Goal: Information Seeking & Learning: Check status

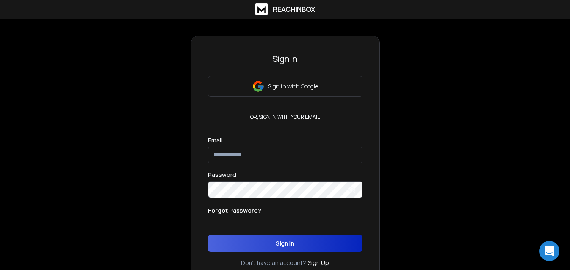
type input "**********"
click at [300, 157] on input "**********" at bounding box center [285, 155] width 154 height 17
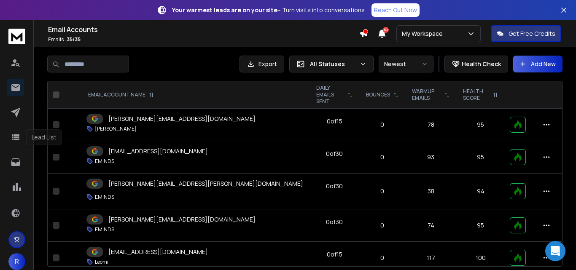
click at [14, 260] on span "R" at bounding box center [16, 262] width 17 height 17
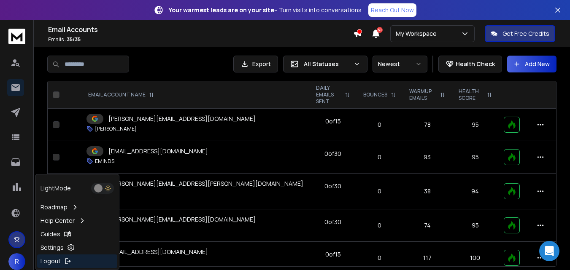
click at [43, 262] on p "Logout" at bounding box center [50, 261] width 20 height 8
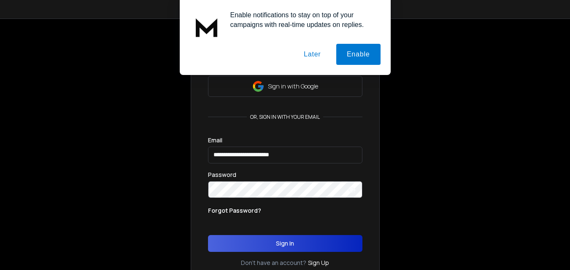
click at [287, 155] on input "**********" at bounding box center [285, 155] width 154 height 17
type input "**********"
click at [280, 246] on button "Sign In" at bounding box center [285, 243] width 154 height 17
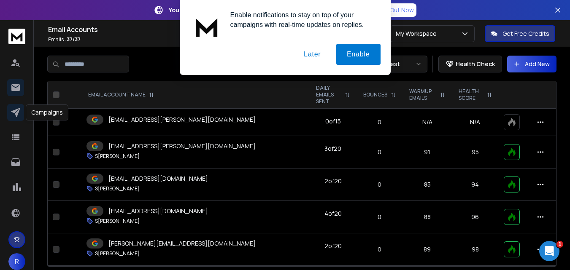
click at [15, 114] on icon at bounding box center [15, 112] width 9 height 9
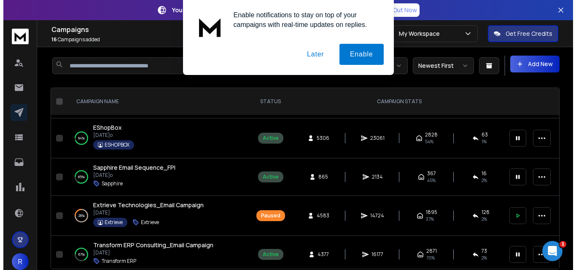
scroll to position [447, 0]
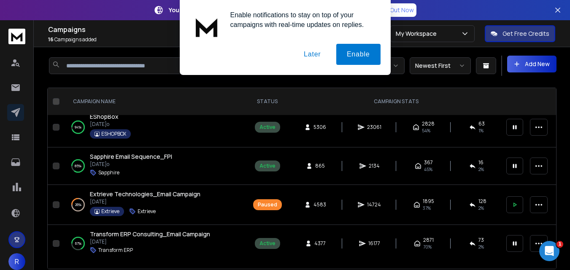
click at [129, 157] on span "Sapphire Email Sequence_FPI" at bounding box center [131, 157] width 82 height 8
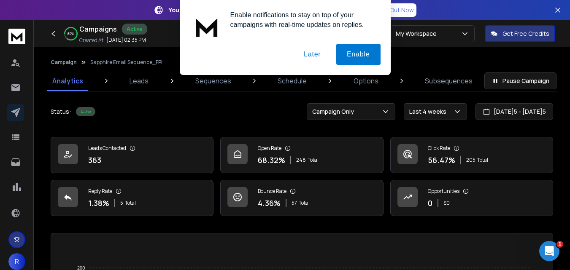
click at [312, 56] on button "Later" at bounding box center [312, 54] width 38 height 21
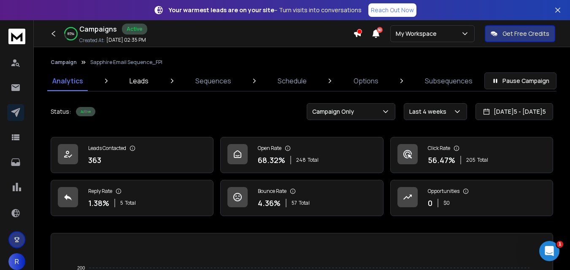
click at [142, 81] on p "Leads" at bounding box center [139, 81] width 19 height 10
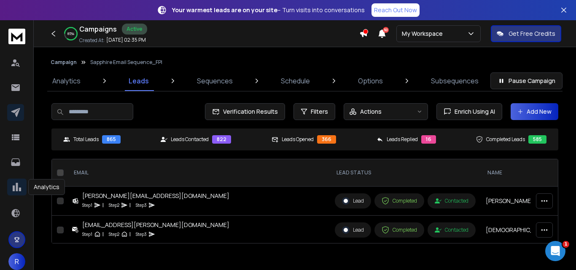
click at [14, 189] on icon at bounding box center [17, 187] width 8 height 8
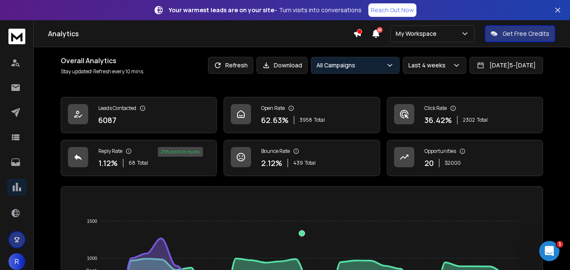
click at [388, 65] on icon at bounding box center [390, 66] width 4 height 2
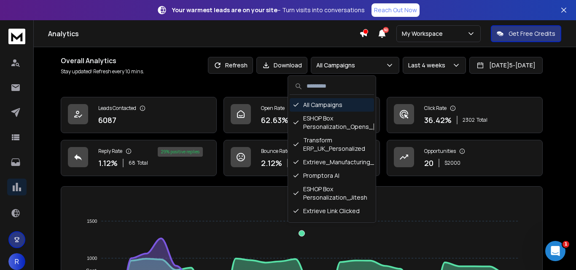
click at [295, 107] on icon at bounding box center [296, 105] width 7 height 7
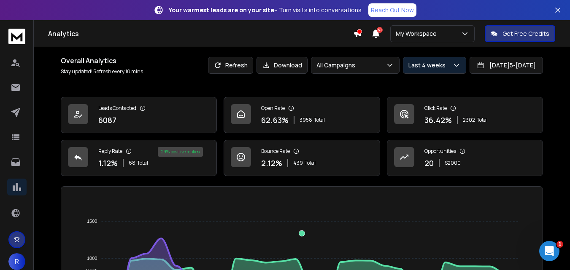
click at [452, 65] on icon "button" at bounding box center [456, 65] width 8 height 8
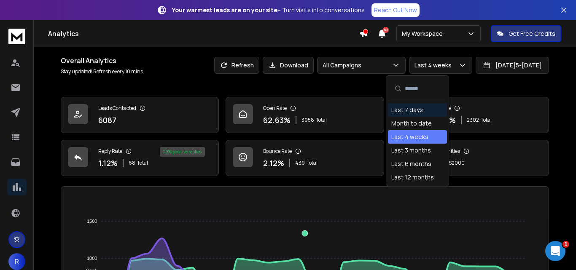
click at [409, 109] on div "Last 7 days" at bounding box center [407, 110] width 32 height 8
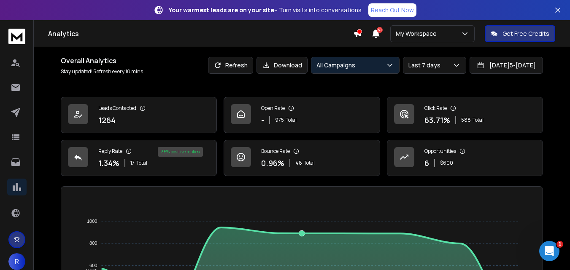
click at [388, 65] on icon at bounding box center [390, 66] width 4 height 2
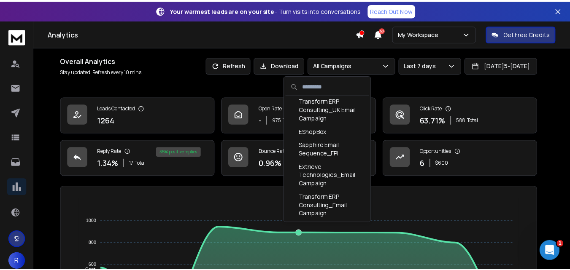
scroll to position [248, 0]
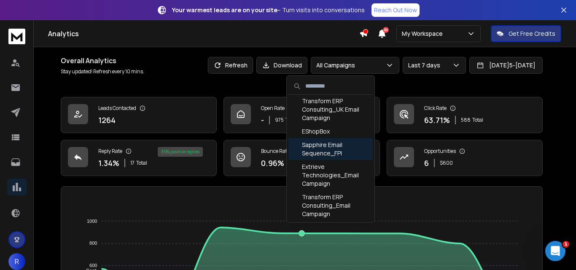
click at [325, 142] on div "Sapphire Email Sequence_FPI" at bounding box center [331, 149] width 84 height 22
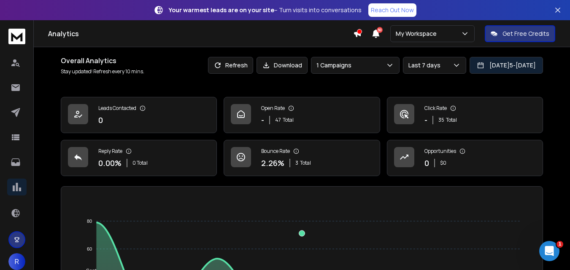
click at [494, 67] on button "[DATE] - [DATE]" at bounding box center [506, 65] width 73 height 17
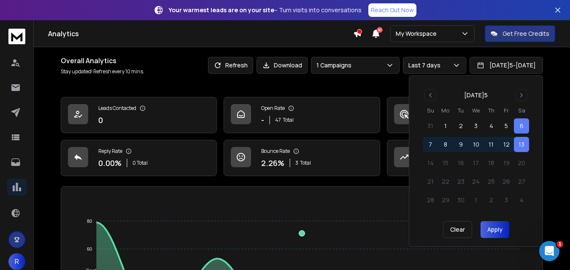
click at [508, 146] on button "12" at bounding box center [506, 144] width 15 height 15
click at [495, 231] on button "Apply" at bounding box center [494, 229] width 29 height 17
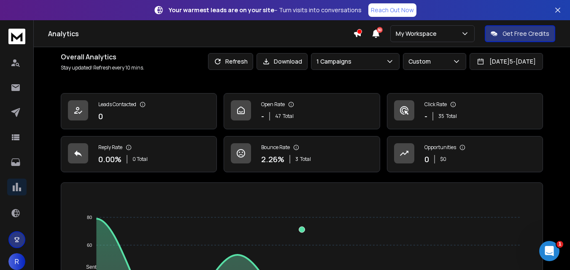
scroll to position [0, 0]
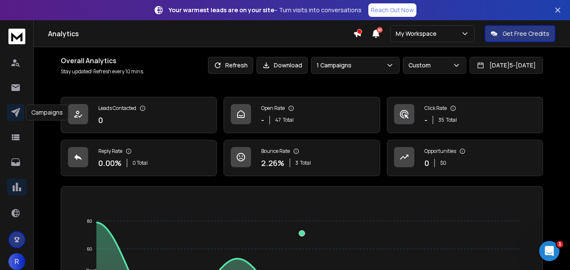
click at [15, 110] on icon at bounding box center [15, 112] width 9 height 9
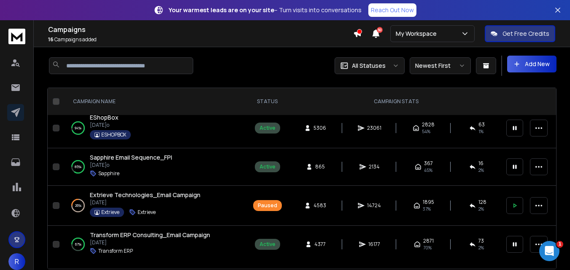
scroll to position [447, 0]
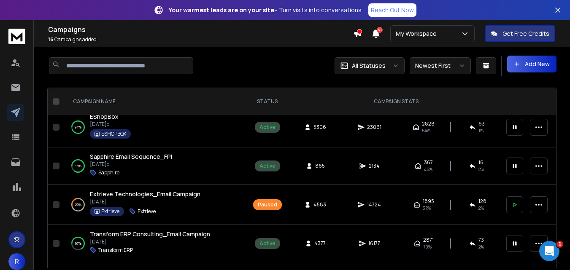
click at [128, 158] on span "Sapphire Email Sequence_FPI" at bounding box center [131, 157] width 82 height 8
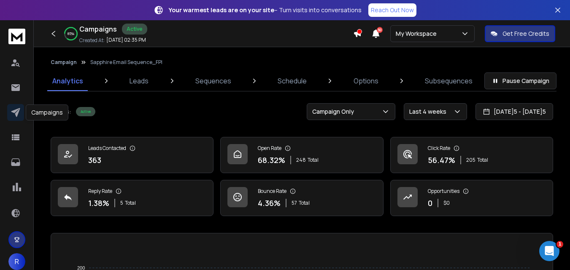
click at [12, 114] on icon at bounding box center [16, 113] width 10 height 10
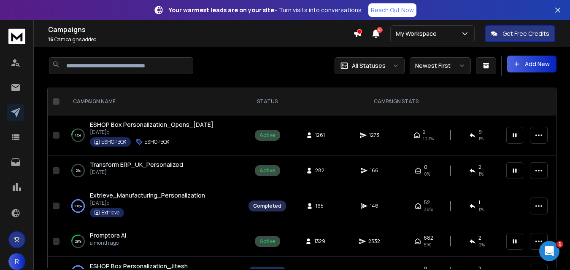
click at [99, 165] on span "Transform ERP_UK_Personalized" at bounding box center [136, 165] width 93 height 8
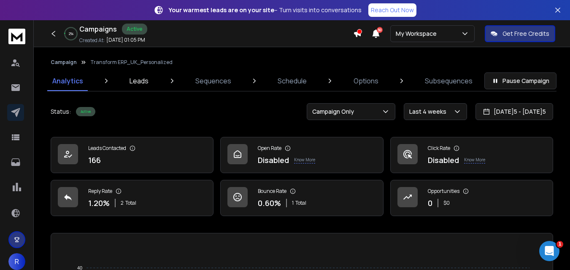
click at [138, 84] on p "Leads" at bounding box center [139, 81] width 19 height 10
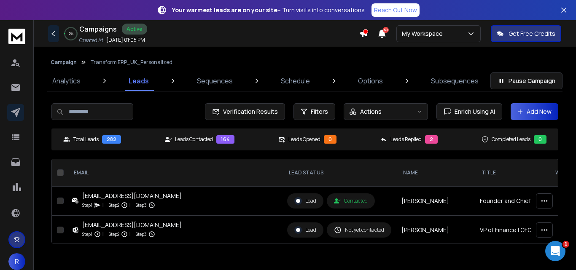
click at [51, 30] on icon at bounding box center [54, 34] width 8 height 8
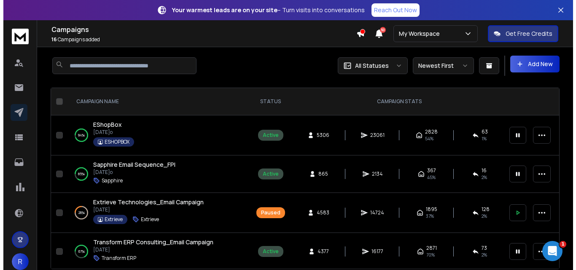
scroll to position [447, 0]
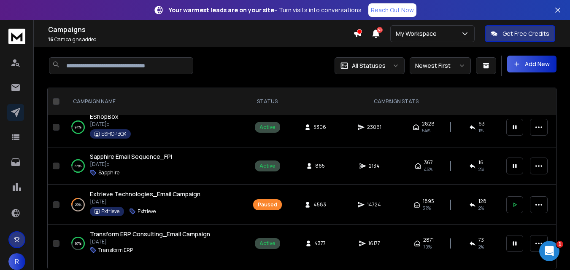
click at [125, 234] on span "Transform ERP Consulting_Email Campaign" at bounding box center [150, 234] width 120 height 8
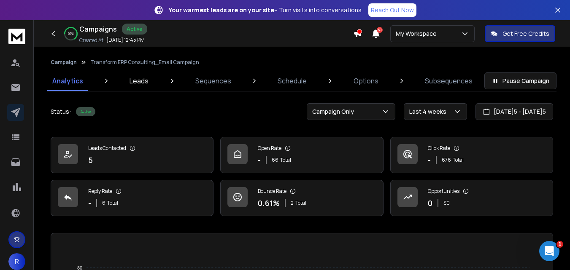
click at [138, 80] on p "Leads" at bounding box center [139, 81] width 19 height 10
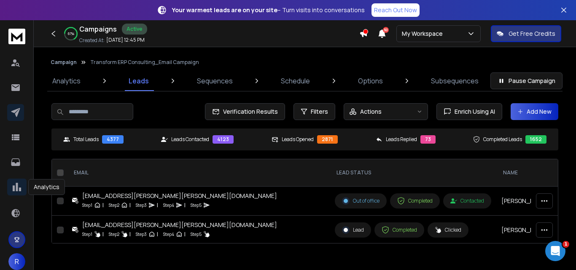
click at [12, 187] on icon at bounding box center [17, 187] width 13 height 13
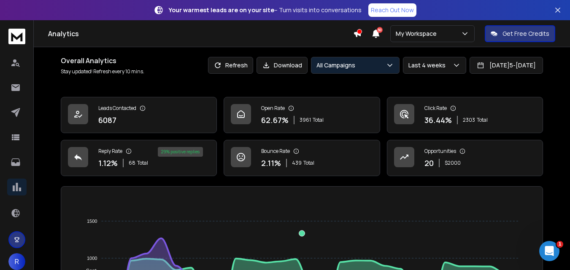
click at [386, 65] on icon at bounding box center [390, 65] width 8 height 8
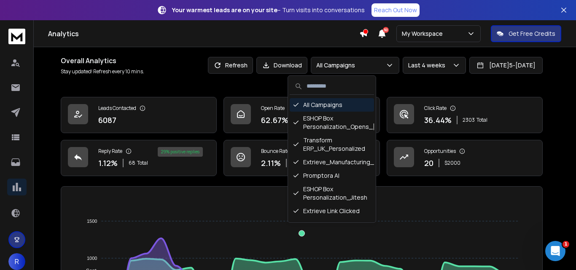
click at [296, 106] on polyline at bounding box center [296, 104] width 5 height 3
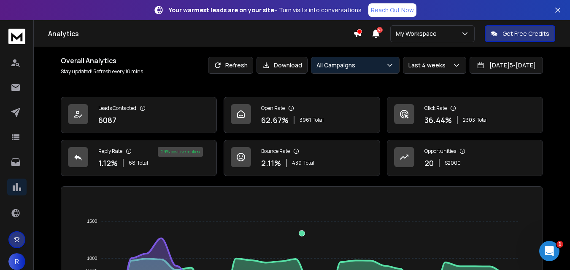
click at [388, 65] on icon at bounding box center [390, 66] width 4 height 2
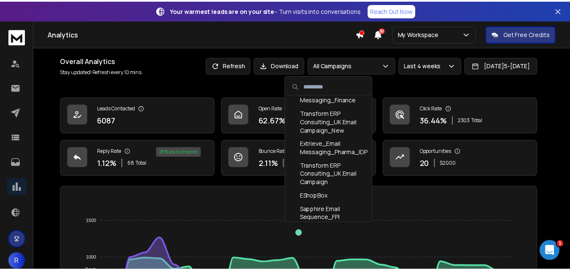
scroll to position [248, 0]
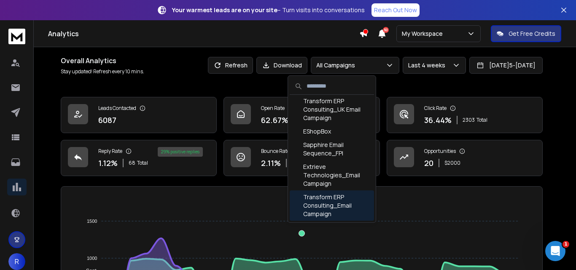
click at [315, 195] on div "Transform ERP Consulting_Email Campaign" at bounding box center [332, 206] width 84 height 30
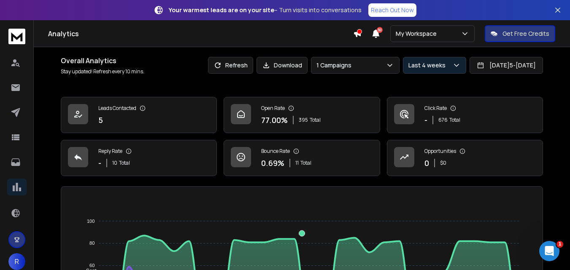
click at [454, 66] on icon "button" at bounding box center [456, 66] width 4 height 2
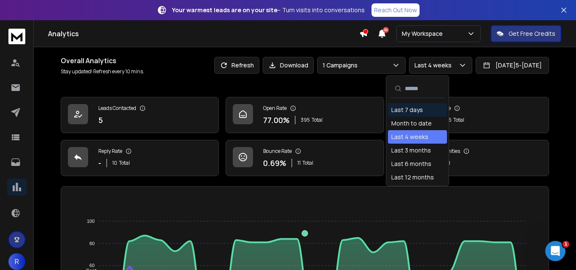
click at [416, 111] on div "Last 7 days" at bounding box center [407, 110] width 32 height 8
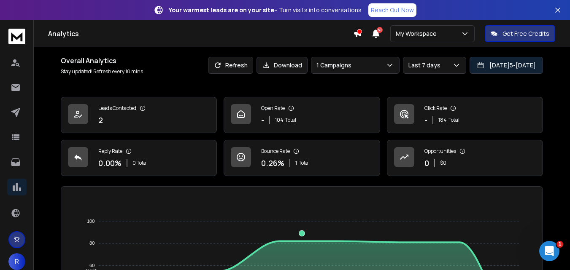
click at [532, 64] on button "[DATE] - [DATE]" at bounding box center [506, 65] width 73 height 17
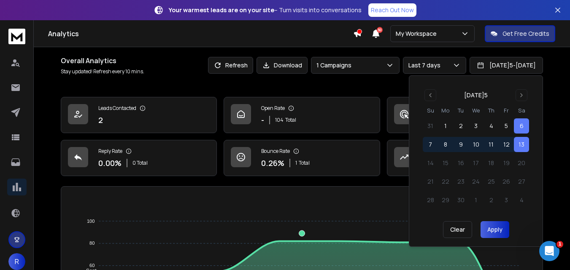
click at [506, 143] on button "12" at bounding box center [506, 144] width 15 height 15
click at [495, 231] on button "Apply" at bounding box center [494, 229] width 29 height 17
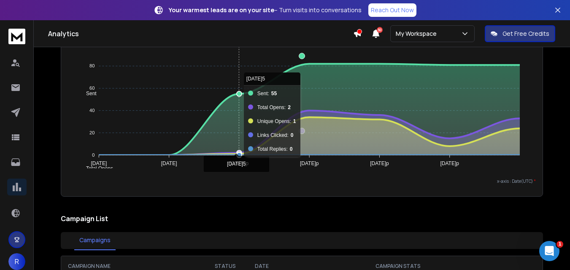
scroll to position [227, 0]
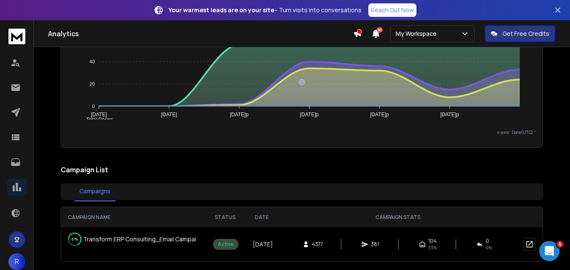
click at [165, 241] on td "67 % Transform ERP Consulting_Email Campaign" at bounding box center [128, 240] width 135 height 24
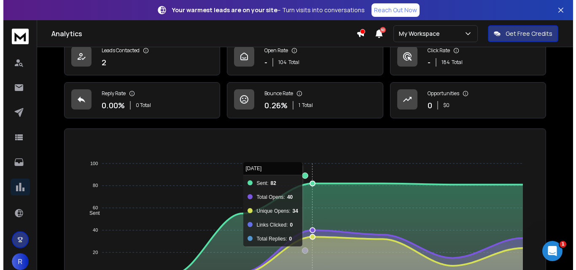
scroll to position [0, 0]
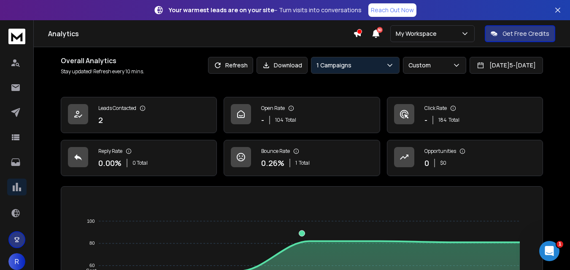
click at [388, 65] on icon at bounding box center [390, 66] width 4 height 2
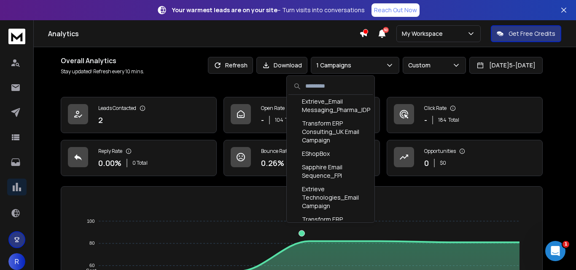
scroll to position [248, 0]
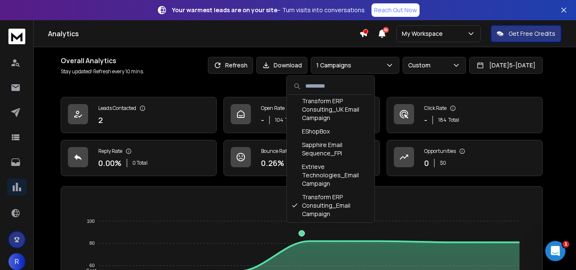
click at [558, 173] on div "Overall Analytics Stay updated! Refresh every 10 mins. Refresh Download 1 Campa…" at bounding box center [302, 272] width 536 height 450
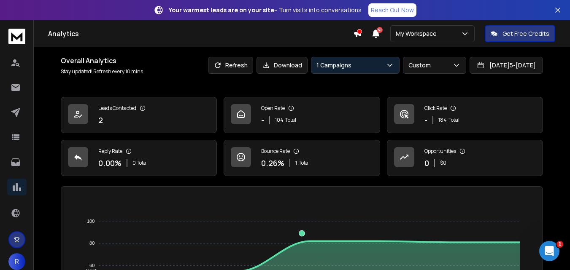
click at [386, 65] on icon at bounding box center [390, 65] width 8 height 8
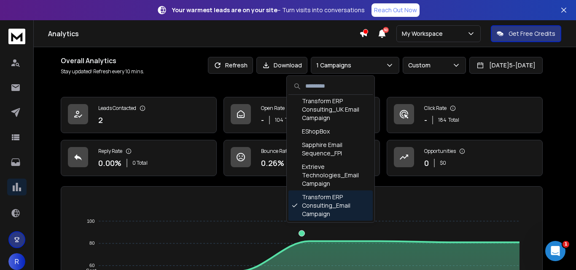
click at [293, 204] on polyline at bounding box center [295, 205] width 5 height 3
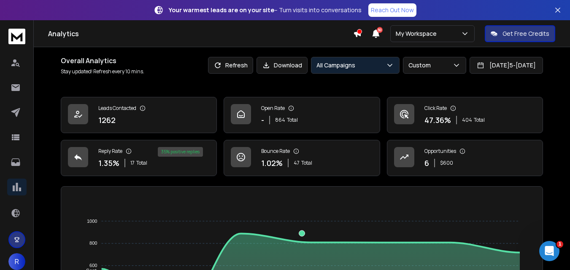
click at [386, 64] on icon at bounding box center [390, 65] width 8 height 8
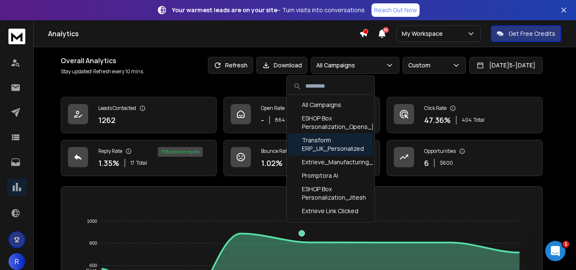
click at [316, 150] on div "Transform ERP_UK_Personalized" at bounding box center [331, 145] width 84 height 22
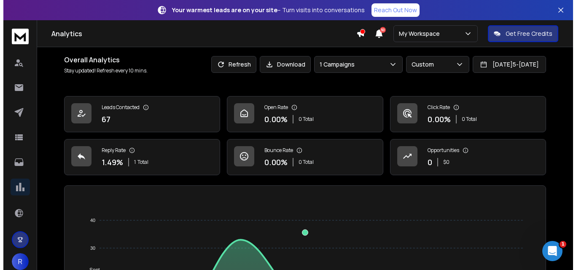
scroll to position [0, 0]
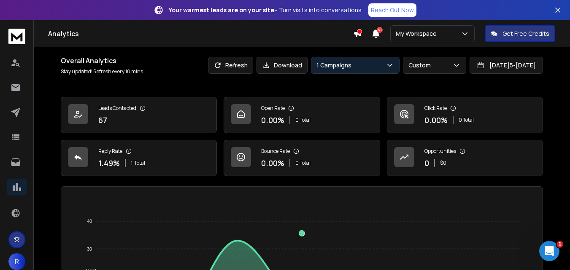
click at [386, 62] on icon at bounding box center [390, 65] width 8 height 8
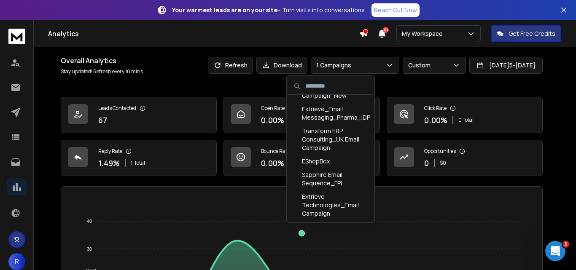
scroll to position [211, 0]
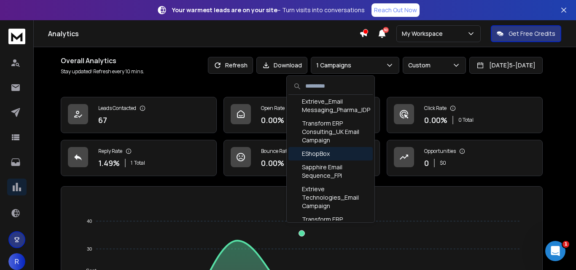
click at [313, 161] on div "EShopBox" at bounding box center [331, 153] width 84 height 13
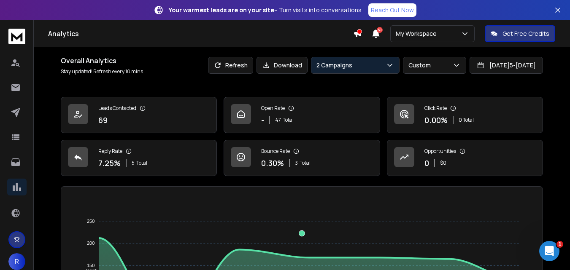
click at [386, 65] on icon at bounding box center [390, 65] width 8 height 8
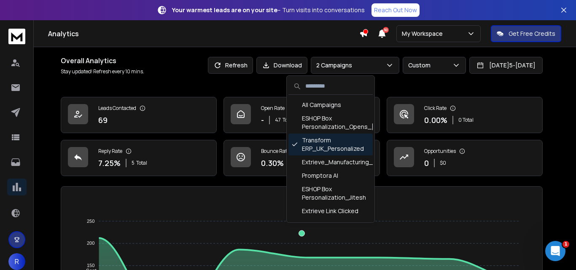
click at [292, 148] on icon at bounding box center [295, 144] width 7 height 7
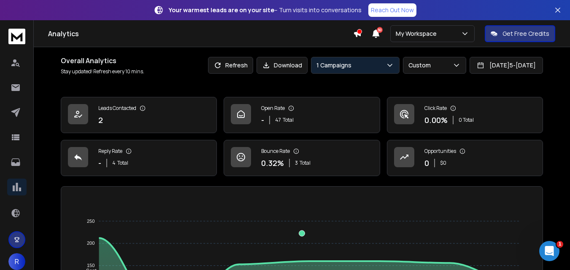
click at [386, 66] on icon at bounding box center [390, 65] width 8 height 8
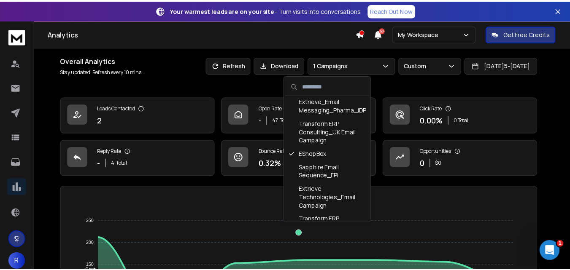
scroll to position [248, 0]
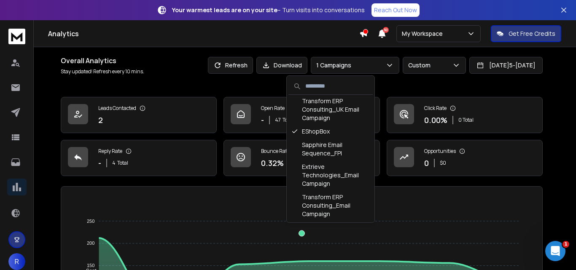
click at [553, 139] on div "Overall Analytics Stay updated! Refresh every 10 mins. Refresh Download 1 Campa…" at bounding box center [302, 272] width 536 height 450
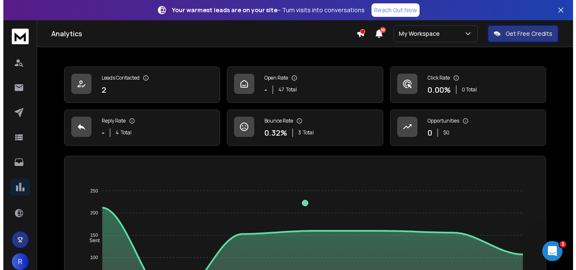
scroll to position [0, 0]
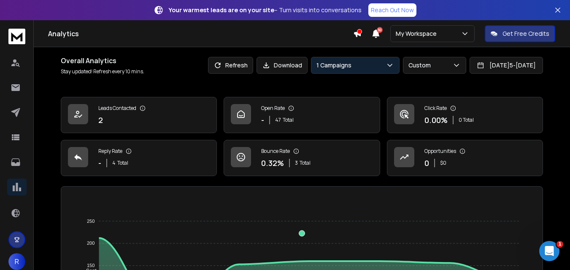
click at [386, 65] on icon at bounding box center [390, 65] width 8 height 8
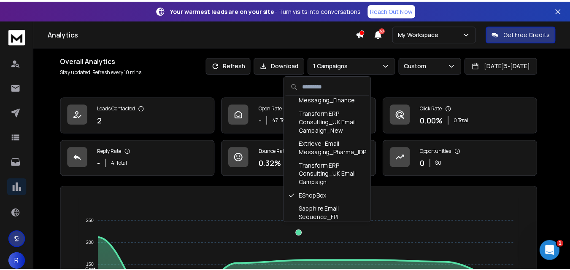
scroll to position [248, 0]
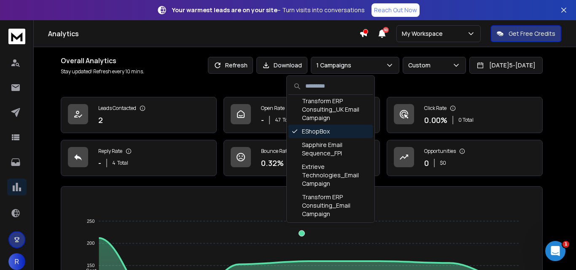
click at [295, 128] on icon at bounding box center [295, 131] width 7 height 7
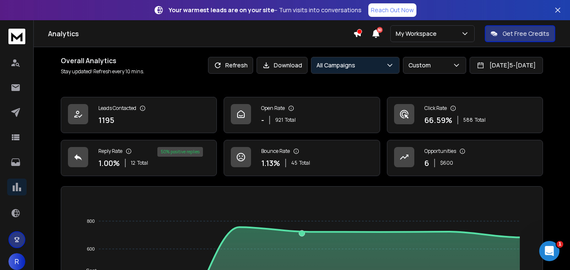
click at [386, 65] on icon at bounding box center [390, 65] width 8 height 8
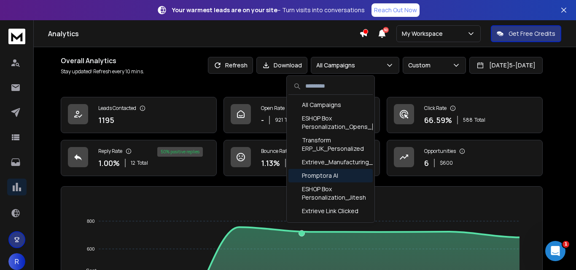
click at [307, 183] on div "Promptora AI" at bounding box center [331, 175] width 84 height 13
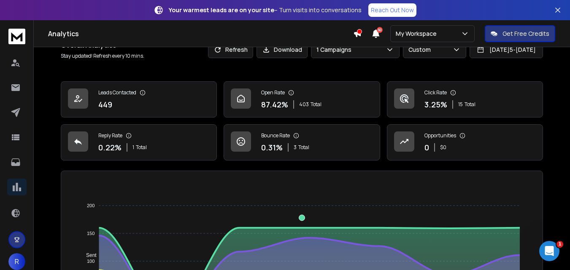
scroll to position [58, 0]
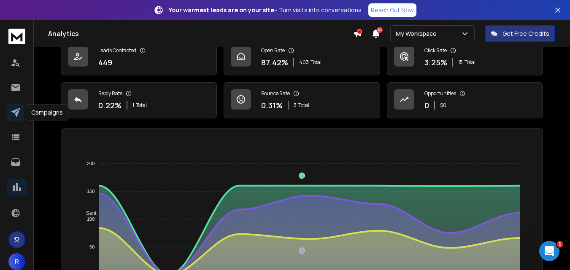
click at [14, 112] on icon at bounding box center [15, 112] width 9 height 9
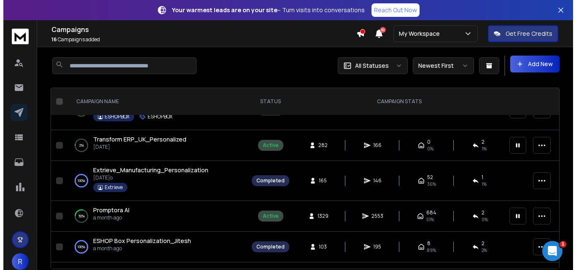
scroll to position [25, 0]
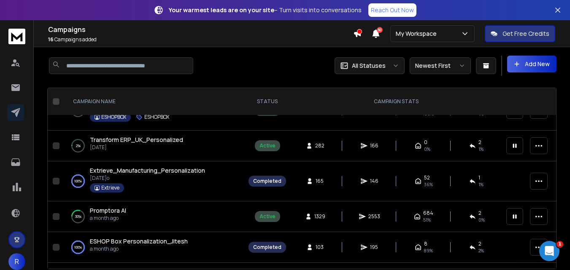
click at [97, 208] on span "Promptora AI" at bounding box center [108, 211] width 36 height 8
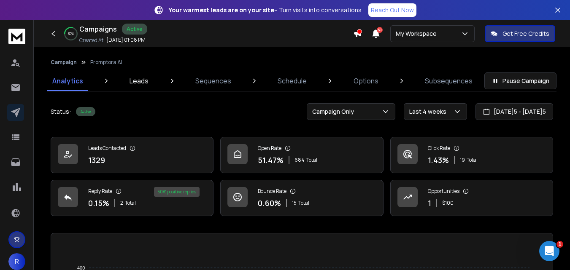
click at [136, 81] on p "Leads" at bounding box center [139, 81] width 19 height 10
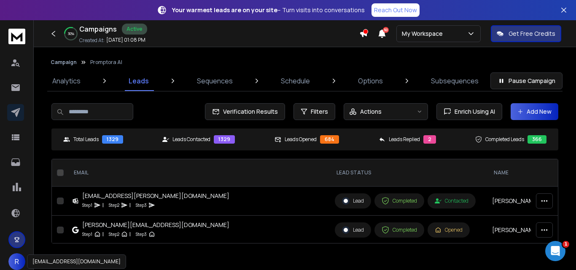
click at [14, 260] on span "R" at bounding box center [16, 262] width 17 height 17
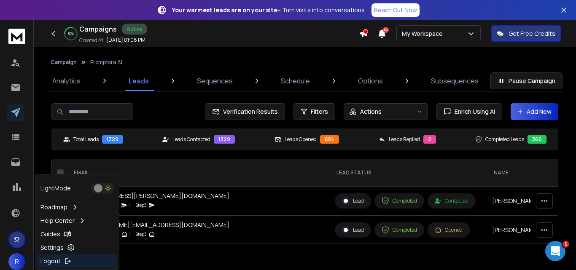
click at [55, 260] on p "Logout" at bounding box center [50, 261] width 20 height 8
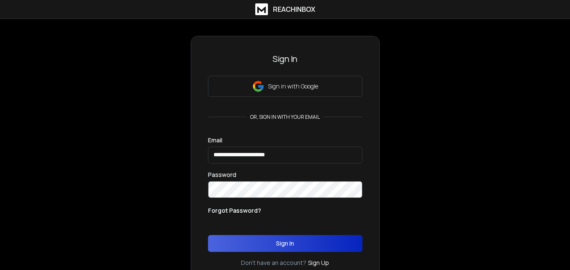
click at [289, 155] on input "**********" at bounding box center [285, 155] width 154 height 17
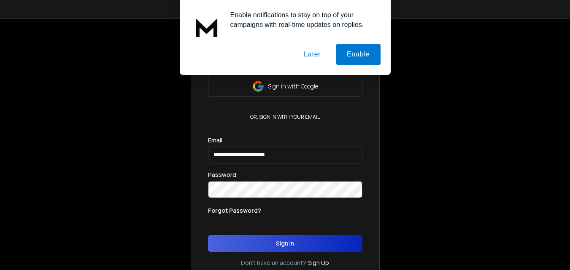
type input "**********"
click at [282, 244] on button "Sign In" at bounding box center [285, 243] width 154 height 17
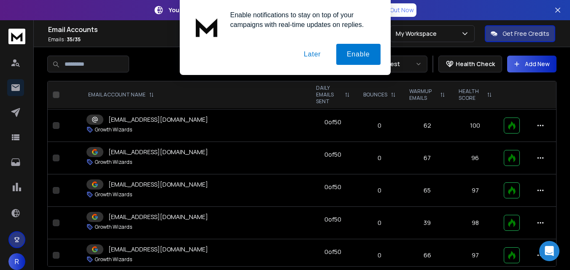
scroll to position [975, 0]
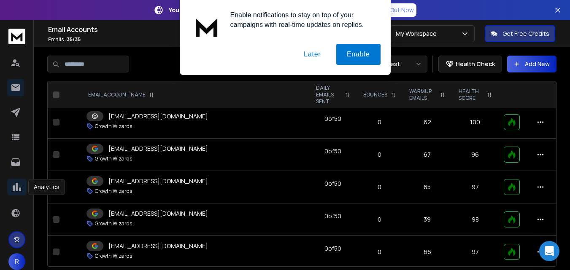
click at [15, 186] on icon at bounding box center [17, 187] width 13 height 13
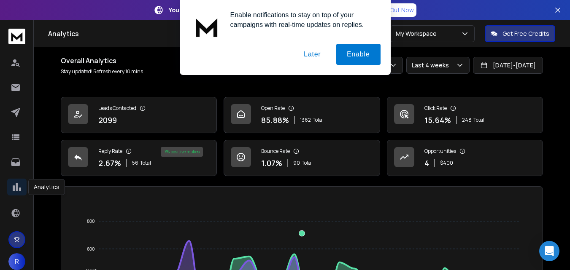
click at [314, 56] on button "Later" at bounding box center [312, 54] width 38 height 21
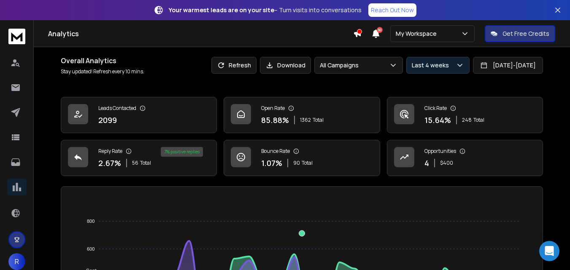
click at [456, 64] on icon "button" at bounding box center [460, 65] width 8 height 8
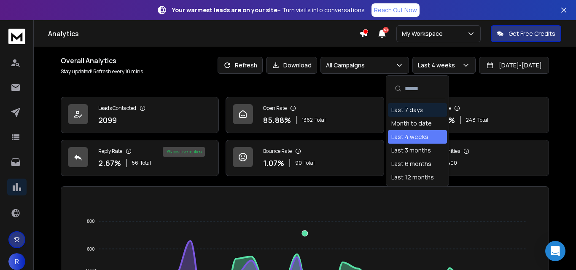
click at [401, 108] on div "Last 7 days" at bounding box center [407, 110] width 32 height 8
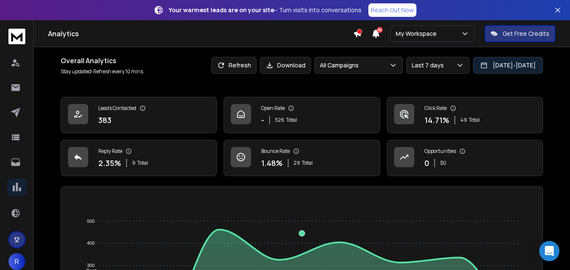
click at [514, 65] on button "06 Sep 2025 - 13 Sep 2025" at bounding box center [508, 65] width 70 height 17
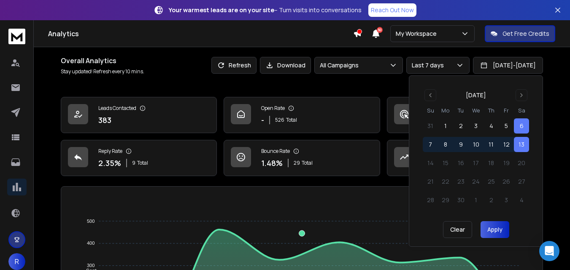
click at [506, 147] on button "12" at bounding box center [506, 144] width 15 height 15
click at [495, 231] on button "Apply" at bounding box center [494, 229] width 29 height 17
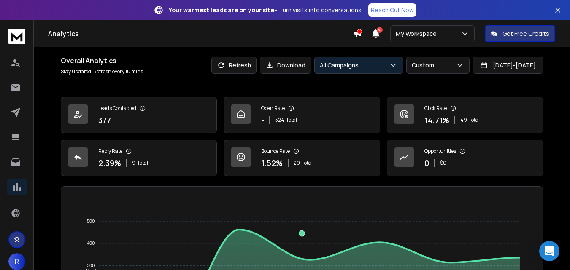
click at [389, 62] on icon at bounding box center [393, 65] width 8 height 8
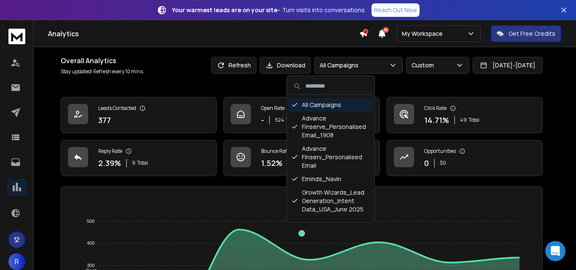
click at [294, 105] on icon at bounding box center [295, 105] width 7 height 7
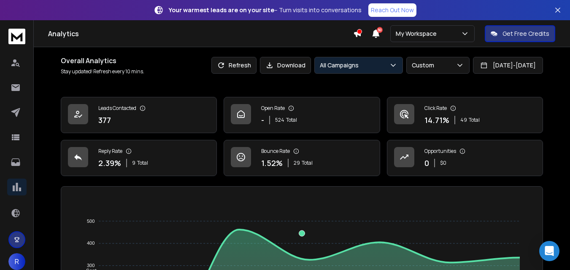
click at [389, 65] on icon at bounding box center [393, 65] width 8 height 8
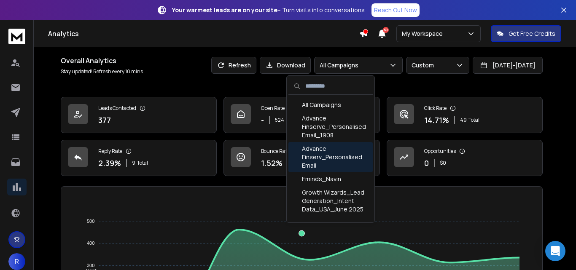
click at [320, 158] on div "Advance Finserv_Personalised Email" at bounding box center [331, 157] width 84 height 30
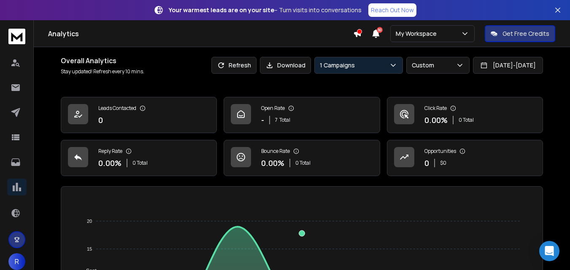
click at [389, 64] on icon at bounding box center [393, 65] width 8 height 8
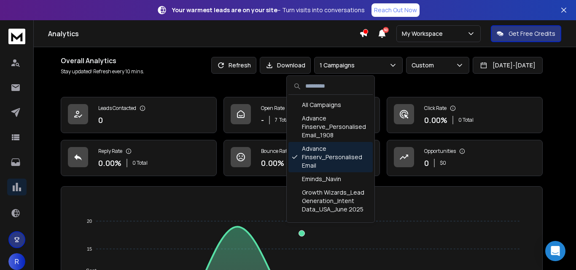
click at [296, 155] on icon at bounding box center [295, 157] width 7 height 7
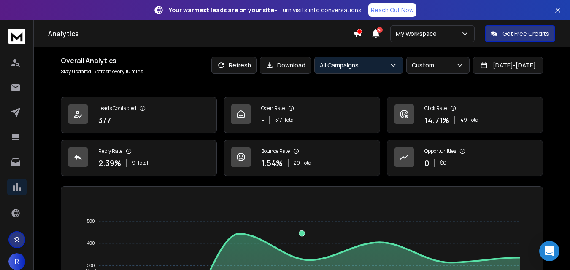
click at [389, 64] on icon at bounding box center [393, 65] width 8 height 8
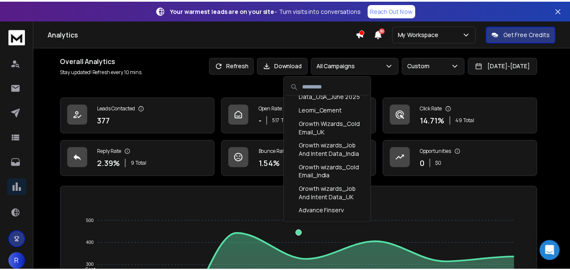
scroll to position [127, 0]
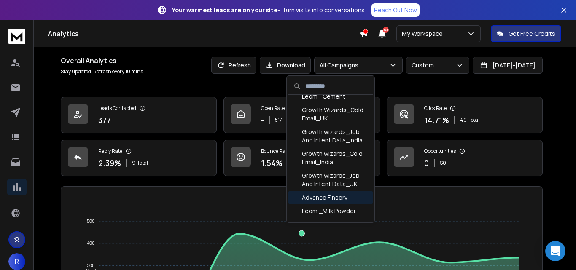
click at [320, 200] on div "Advance Finserv" at bounding box center [331, 197] width 84 height 13
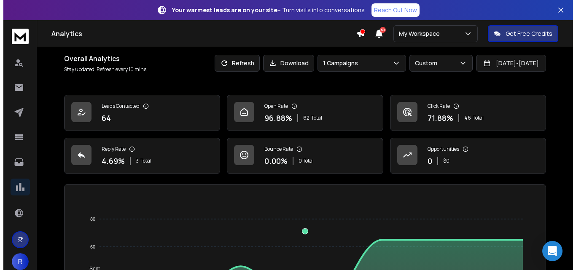
scroll to position [0, 0]
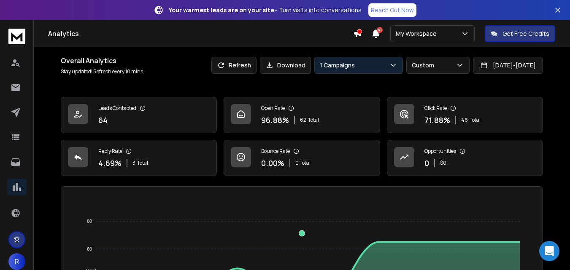
click at [391, 65] on icon at bounding box center [393, 66] width 4 height 2
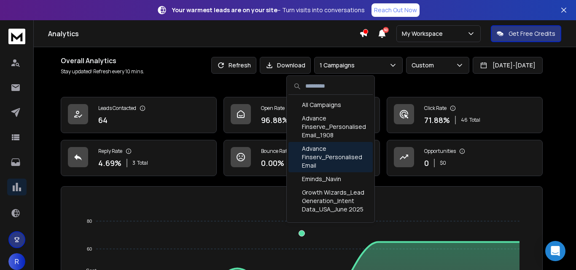
scroll to position [84, 0]
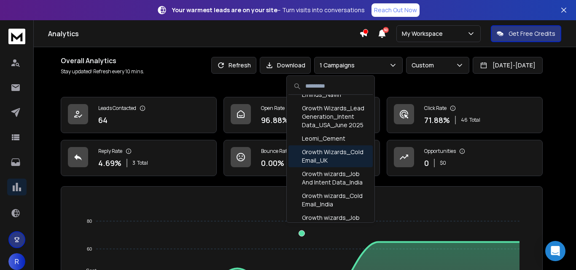
click at [321, 162] on div "Growth Wizards_Cold Email_UK" at bounding box center [331, 157] width 84 height 22
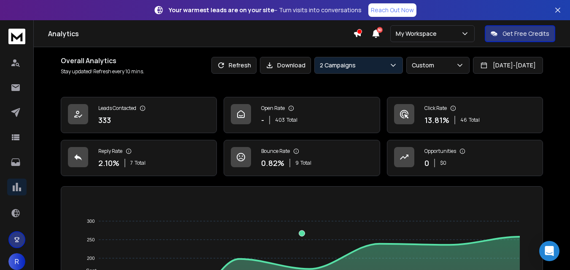
click at [389, 64] on icon at bounding box center [393, 65] width 8 height 8
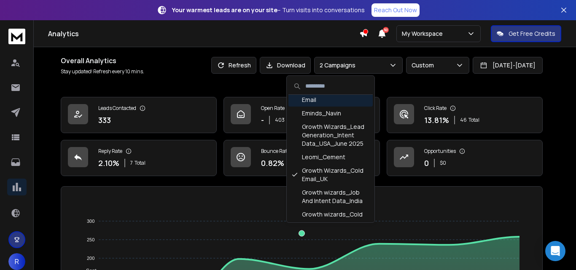
scroll to position [127, 0]
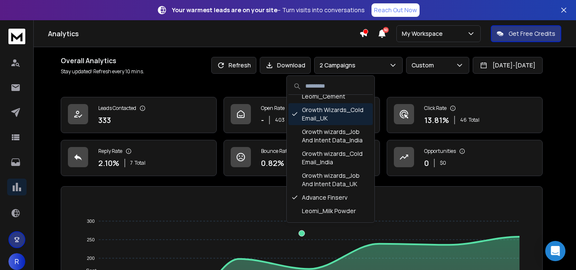
click at [292, 114] on icon at bounding box center [295, 114] width 7 height 7
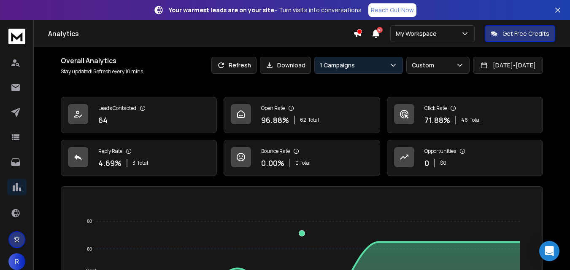
click at [389, 64] on icon at bounding box center [393, 65] width 8 height 8
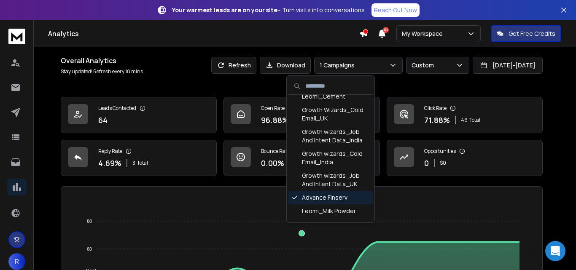
click at [295, 198] on icon at bounding box center [295, 197] width 7 height 7
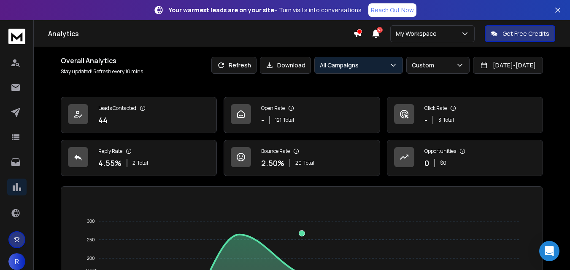
click at [389, 67] on icon at bounding box center [393, 65] width 8 height 8
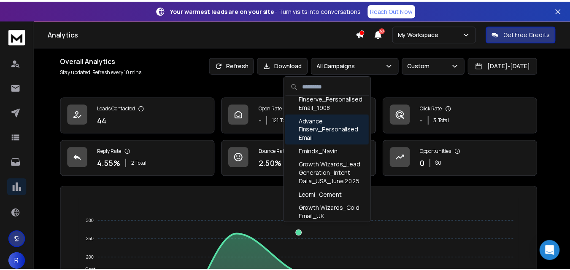
scroll to position [42, 0]
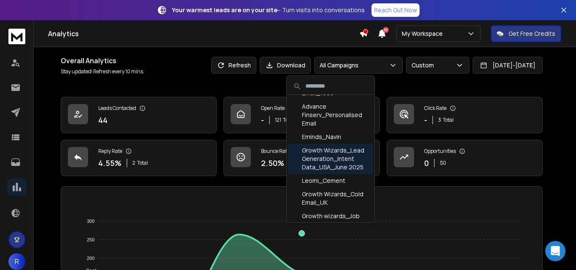
click at [326, 157] on div "Growth Wizards_Lead Generation_Intent Data_USA_June 2025" at bounding box center [331, 159] width 84 height 30
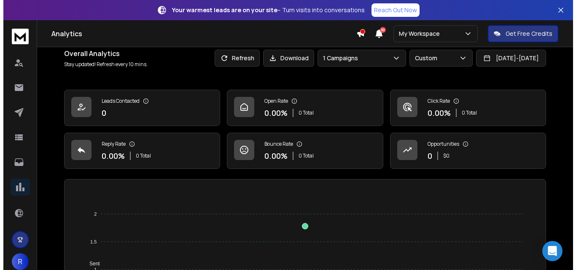
scroll to position [0, 0]
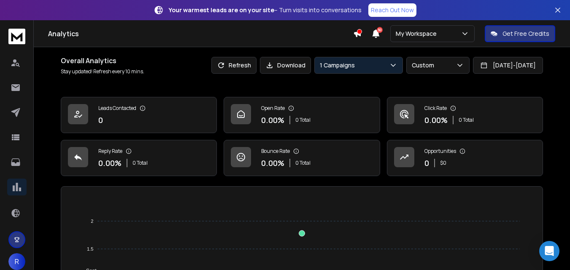
click at [389, 63] on icon at bounding box center [393, 65] width 8 height 8
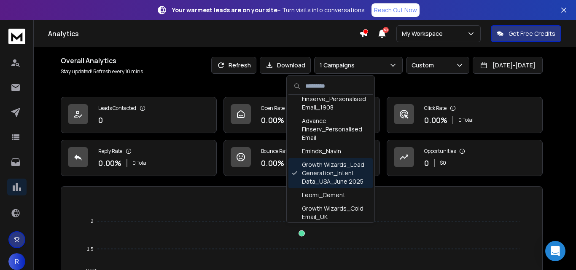
scroll to position [42, 0]
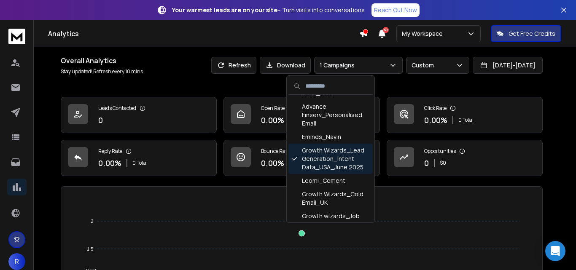
click at [295, 159] on polyline at bounding box center [295, 158] width 5 height 3
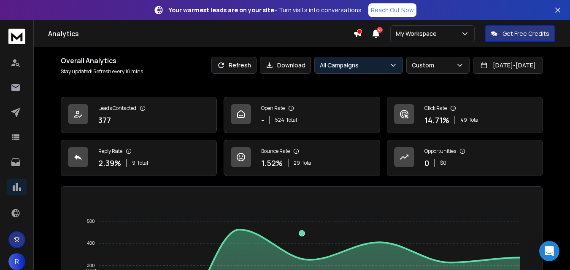
click at [389, 64] on icon at bounding box center [393, 65] width 8 height 8
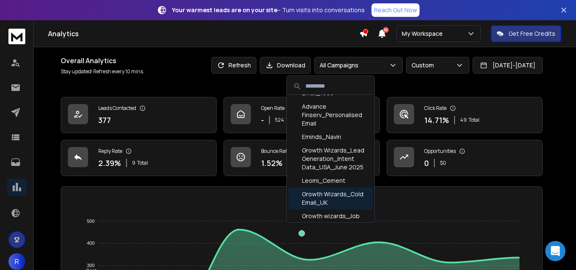
click at [323, 199] on div "Growth Wizards_Cold Email_UK" at bounding box center [331, 199] width 84 height 22
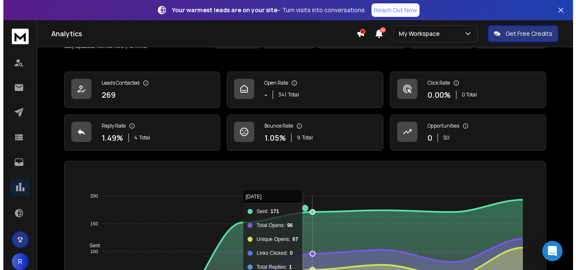
scroll to position [0, 0]
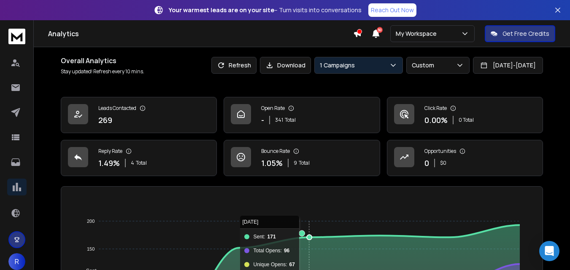
click at [389, 64] on icon at bounding box center [393, 65] width 8 height 8
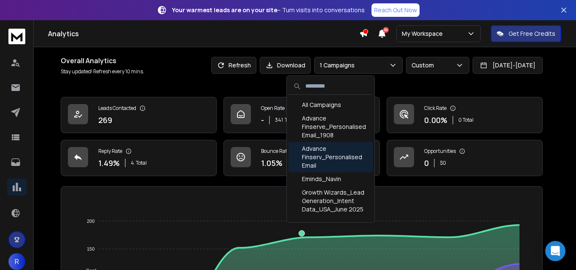
scroll to position [84, 0]
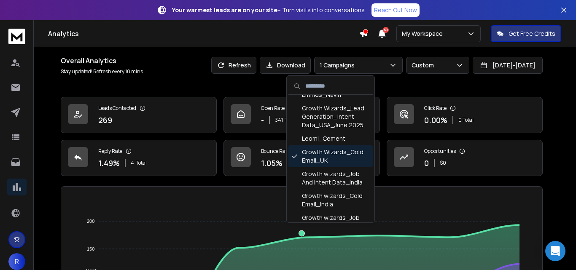
click at [295, 153] on icon at bounding box center [295, 156] width 7 height 7
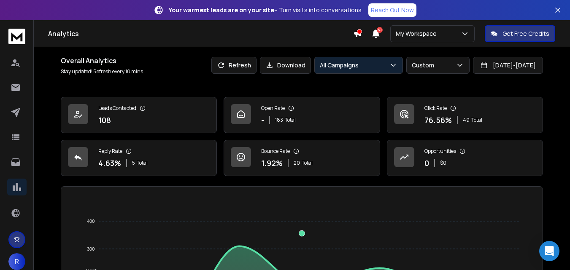
click at [389, 64] on icon at bounding box center [393, 65] width 8 height 8
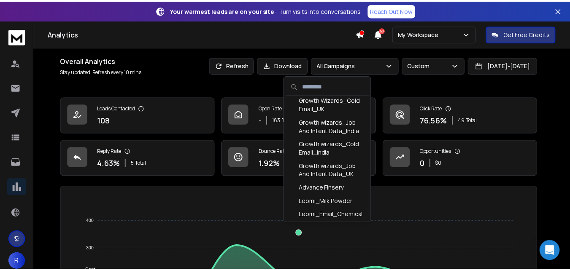
scroll to position [137, 0]
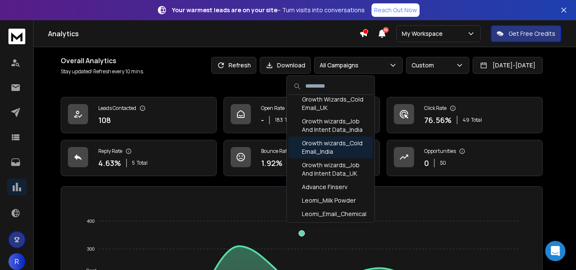
click at [320, 148] on div "Growth wizards_Cold Email_India" at bounding box center [331, 148] width 84 height 22
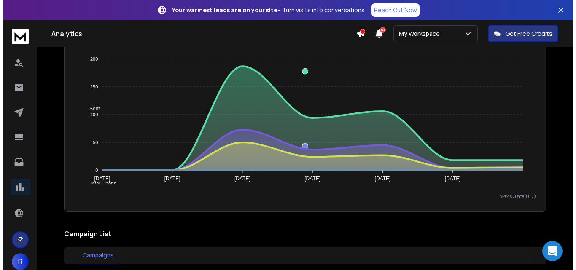
scroll to position [0, 0]
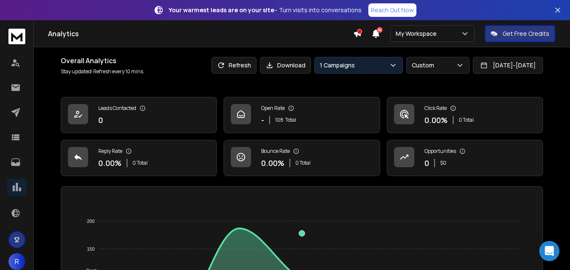
click at [389, 65] on icon at bounding box center [393, 65] width 8 height 8
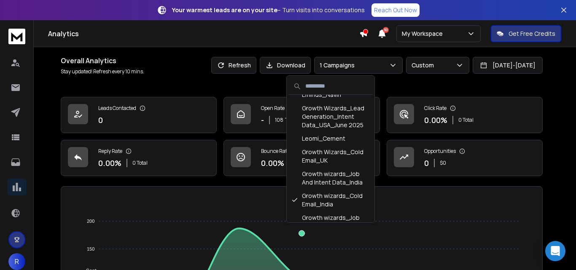
scroll to position [127, 0]
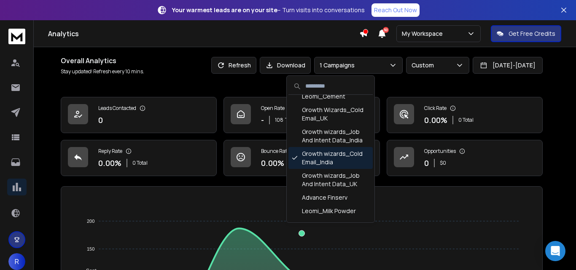
click at [296, 157] on polyline at bounding box center [295, 158] width 5 height 3
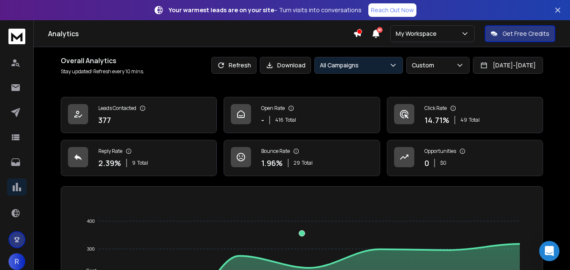
click at [389, 66] on icon at bounding box center [393, 65] width 8 height 8
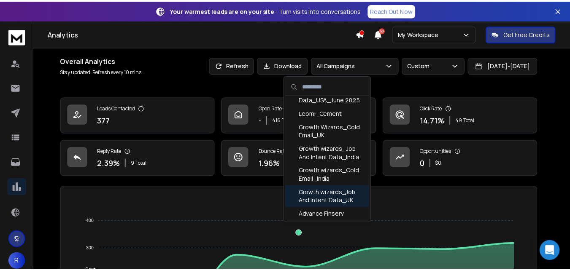
scroll to position [95, 0]
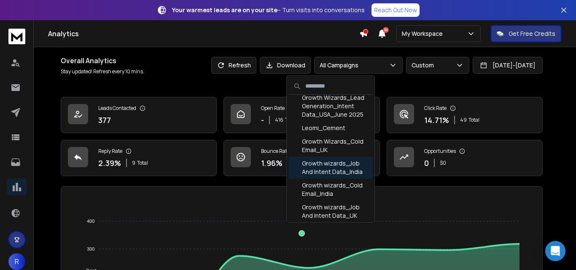
click at [337, 172] on div "Growth wizards_Job And Intent Data_India" at bounding box center [331, 168] width 84 height 22
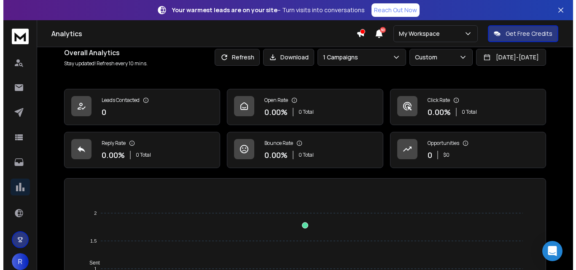
scroll to position [0, 0]
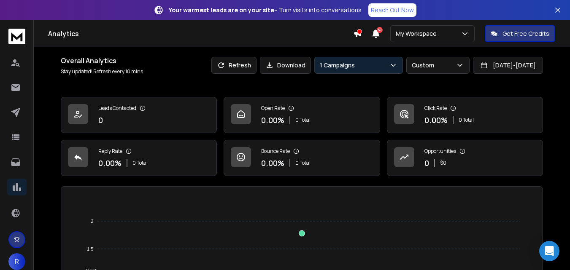
click at [389, 64] on icon at bounding box center [393, 65] width 8 height 8
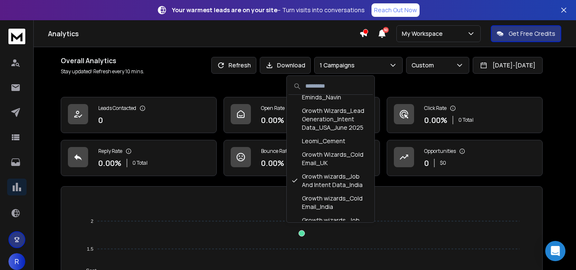
scroll to position [137, 0]
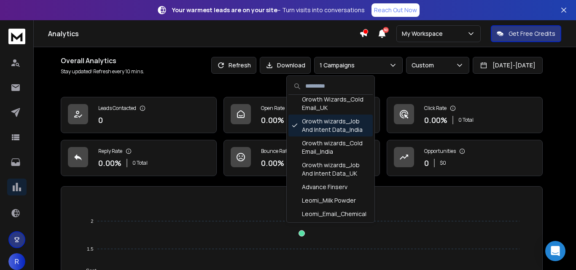
click at [292, 125] on icon at bounding box center [295, 125] width 7 height 7
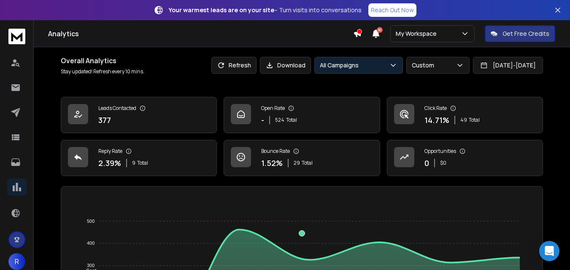
click at [389, 64] on icon at bounding box center [393, 65] width 8 height 8
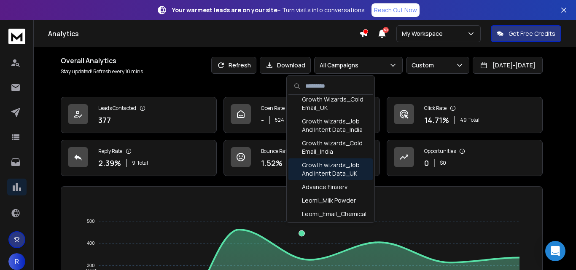
click at [326, 175] on div "Growth wizards_Job And Intent Data_UK" at bounding box center [331, 170] width 84 height 22
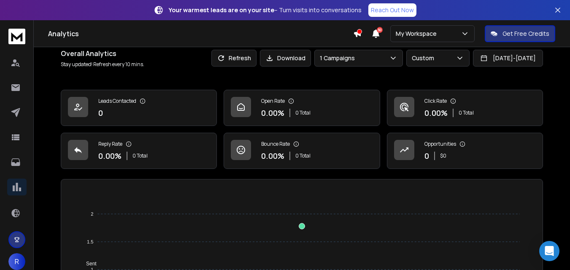
scroll to position [0, 0]
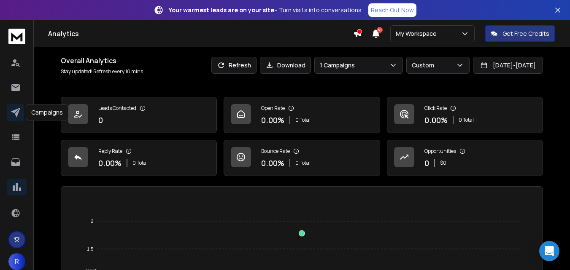
click at [16, 113] on icon at bounding box center [15, 112] width 9 height 9
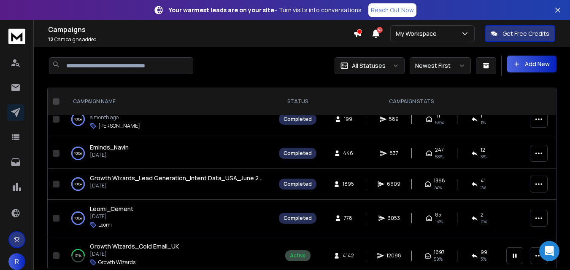
scroll to position [127, 0]
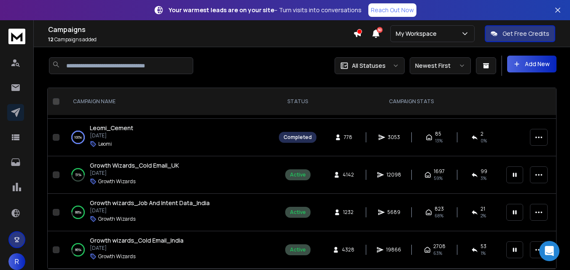
click at [145, 165] on span "Growth Wizards_Cold Email_UK" at bounding box center [134, 166] width 89 height 8
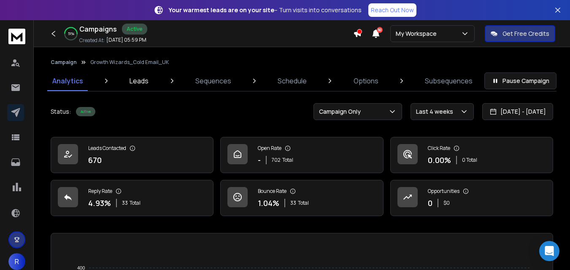
click at [142, 82] on p "Leads" at bounding box center [139, 81] width 19 height 10
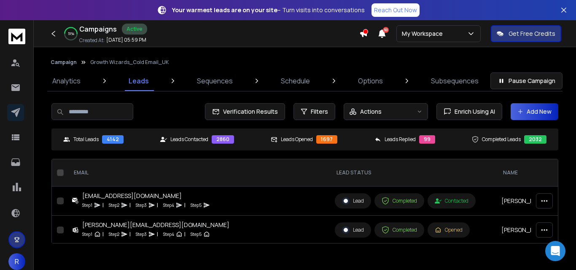
drag, startPoint x: 52, startPoint y: 35, endPoint x: 119, endPoint y: 168, distance: 148.5
click at [52, 35] on icon at bounding box center [54, 34] width 8 height 8
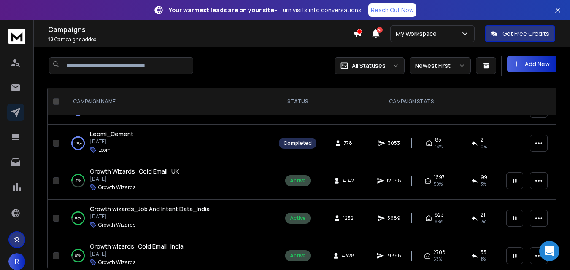
scroll to position [127, 0]
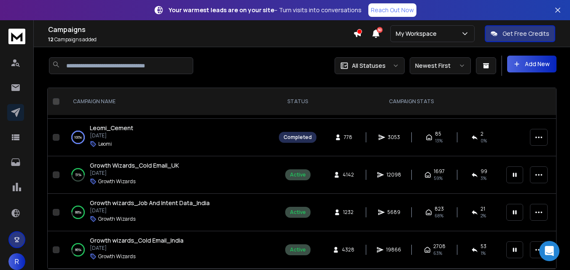
click at [144, 240] on span "Growth wizards_Cold Email_India" at bounding box center [137, 241] width 94 height 8
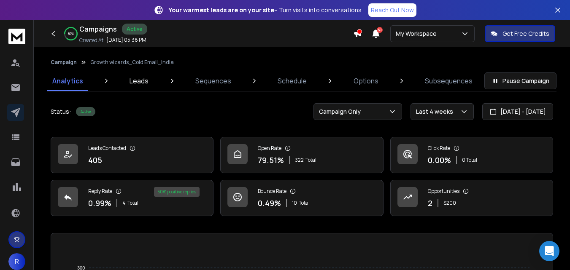
click at [139, 81] on p "Leads" at bounding box center [139, 81] width 19 height 10
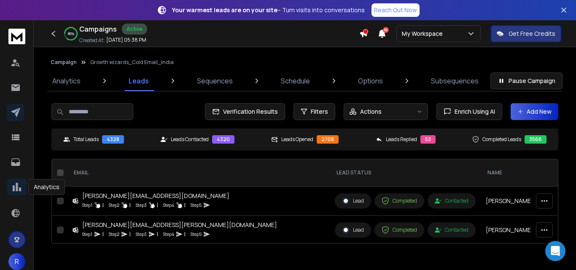
click at [15, 184] on icon at bounding box center [17, 187] width 13 height 13
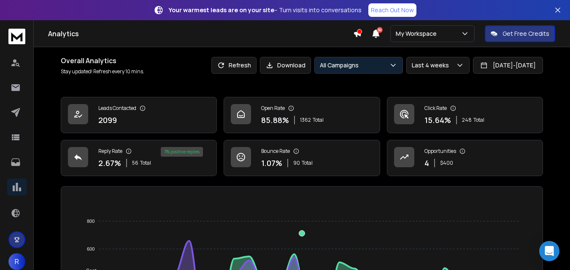
click at [389, 65] on icon at bounding box center [393, 65] width 8 height 8
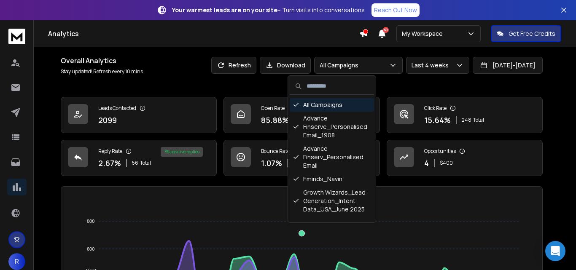
click at [294, 102] on icon at bounding box center [296, 105] width 7 height 7
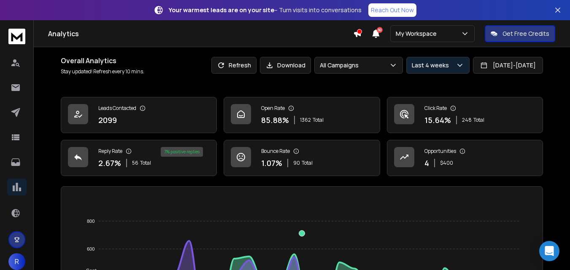
click at [456, 64] on icon "button" at bounding box center [460, 65] width 8 height 8
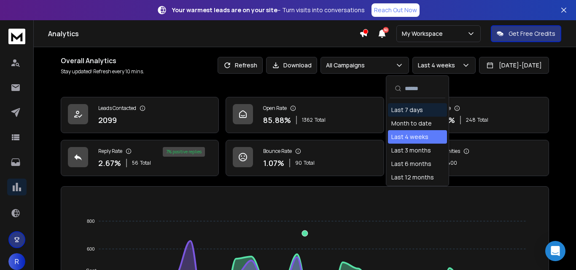
click at [409, 110] on div "Last 7 days" at bounding box center [407, 110] width 32 height 8
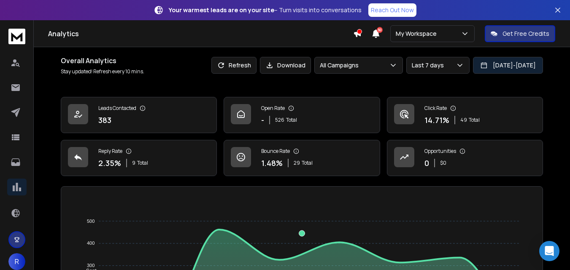
click at [529, 61] on button "[DATE] - [DATE]" at bounding box center [508, 65] width 70 height 17
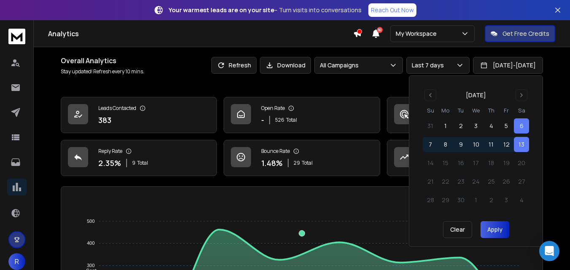
click at [505, 147] on button "12" at bounding box center [506, 144] width 15 height 15
click at [490, 232] on button "Apply" at bounding box center [494, 229] width 29 height 17
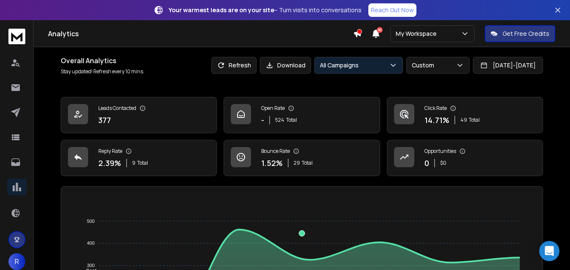
click at [391, 65] on icon at bounding box center [393, 66] width 4 height 2
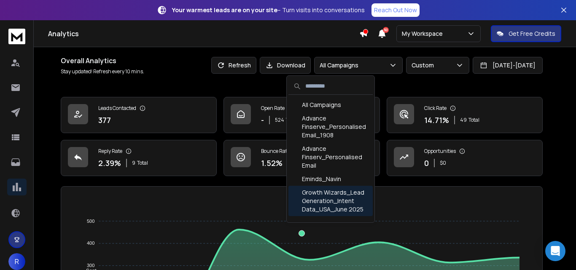
click at [333, 203] on div "Growth Wizards_Lead Generation_Intent Data_USA_June 2025" at bounding box center [331, 201] width 84 height 30
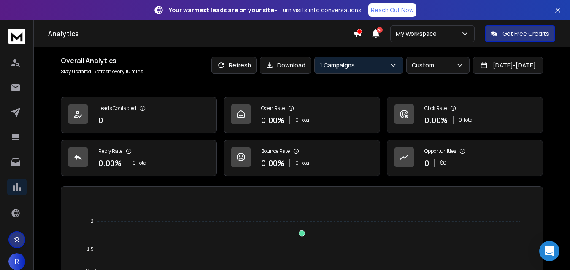
click at [389, 65] on icon at bounding box center [393, 65] width 8 height 8
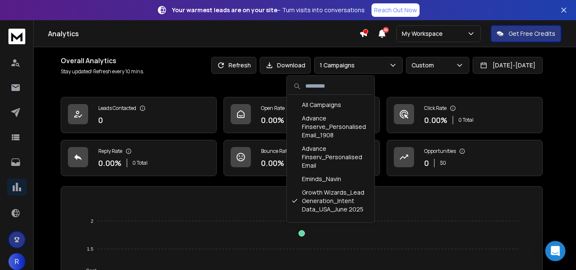
click at [558, 173] on div "Overall Analytics Stay updated! Refresh every 10 mins. Refresh Download 1 Campa…" at bounding box center [302, 255] width 536 height 416
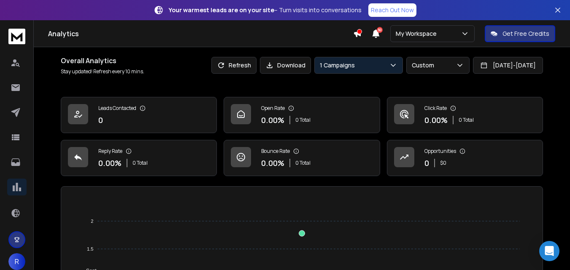
click at [389, 65] on icon at bounding box center [393, 65] width 8 height 8
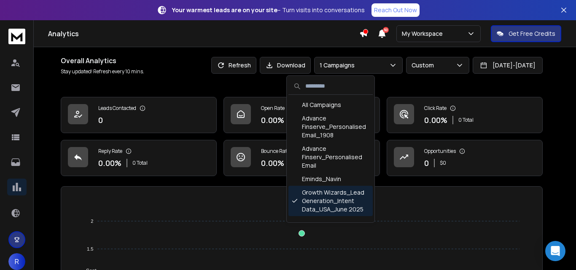
click at [299, 199] on div "Growth Wizards_Lead Generation_Intent Data_USA_June 2025" at bounding box center [331, 201] width 84 height 30
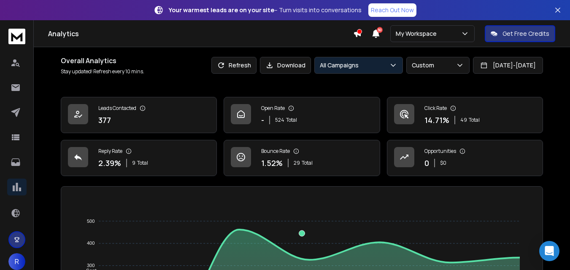
click at [391, 65] on icon at bounding box center [393, 66] width 4 height 2
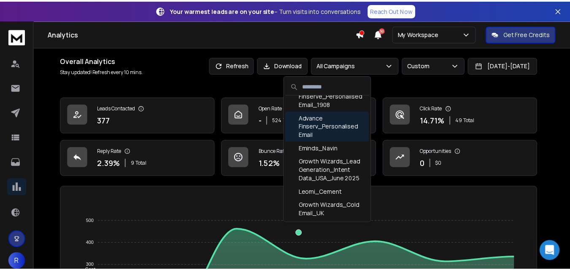
scroll to position [84, 0]
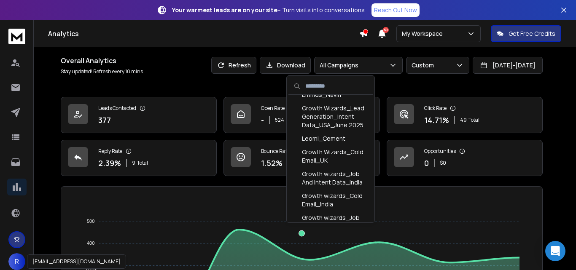
click at [16, 260] on span "R" at bounding box center [16, 262] width 17 height 17
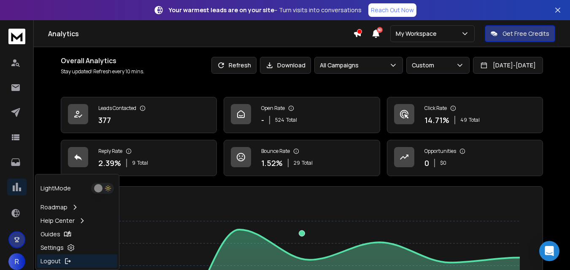
click at [57, 259] on p "Logout" at bounding box center [50, 261] width 20 height 8
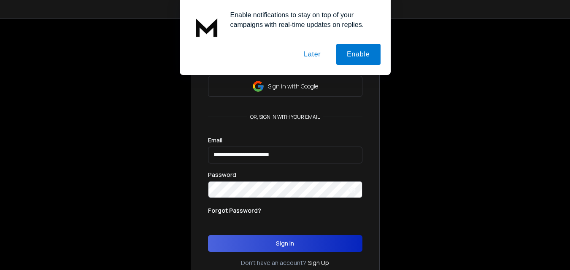
click at [302, 153] on input "**********" at bounding box center [285, 155] width 154 height 17
type input "**********"
click at [284, 248] on button "Sign In" at bounding box center [285, 243] width 154 height 17
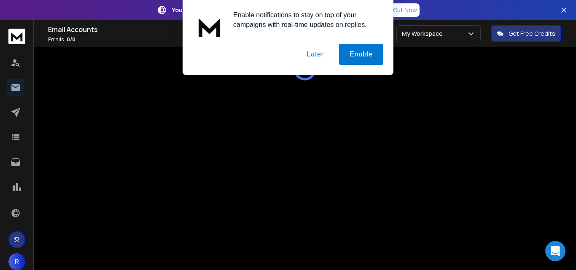
click at [311, 50] on button "Later" at bounding box center [315, 54] width 38 height 21
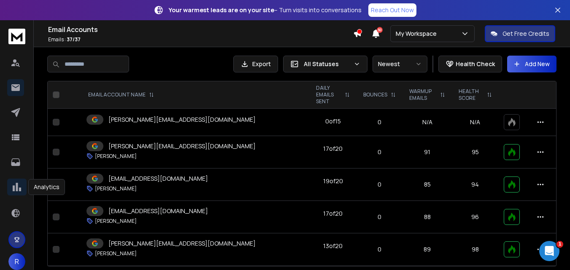
click at [19, 187] on icon at bounding box center [17, 187] width 13 height 13
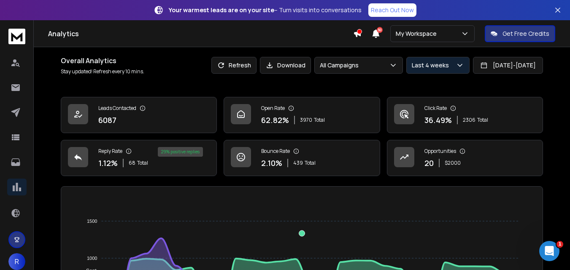
click at [456, 65] on icon "button" at bounding box center [460, 65] width 8 height 8
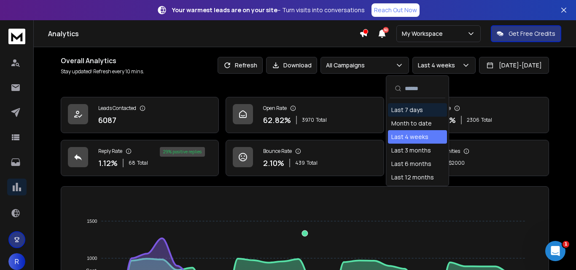
click at [412, 109] on div "Last 7 days" at bounding box center [407, 110] width 32 height 8
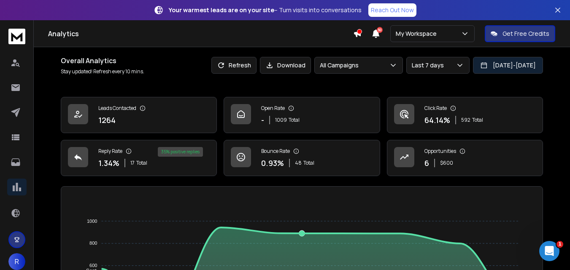
click at [525, 65] on button "[DATE] - [DATE]" at bounding box center [508, 65] width 70 height 17
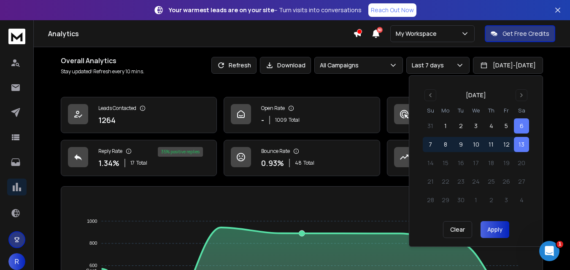
click at [504, 146] on button "12" at bounding box center [506, 144] width 15 height 15
click at [493, 229] on button "Apply" at bounding box center [494, 229] width 29 height 17
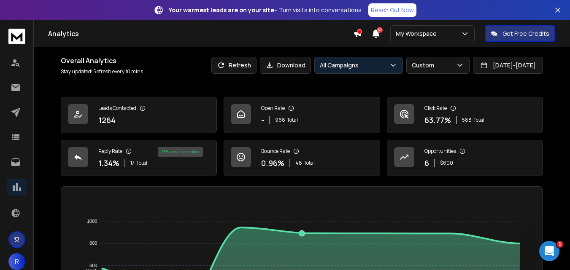
click at [389, 65] on icon at bounding box center [393, 65] width 8 height 8
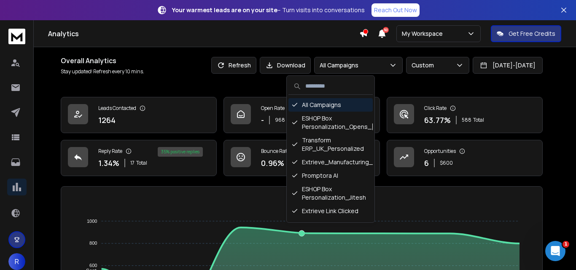
click at [293, 104] on icon at bounding box center [295, 105] width 7 height 7
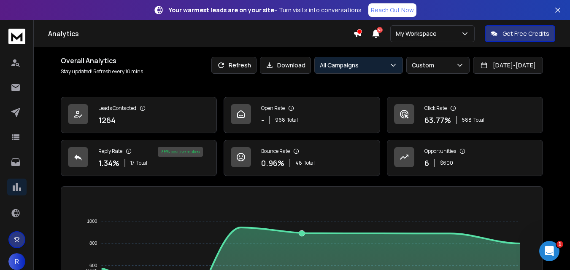
click at [389, 64] on icon at bounding box center [393, 65] width 8 height 8
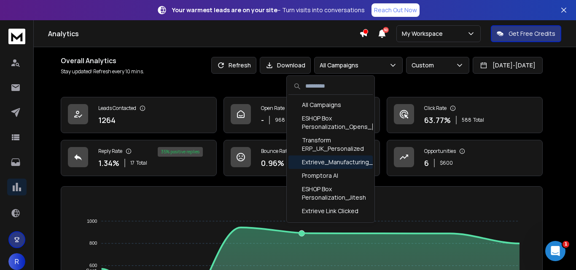
click at [340, 169] on div "Extrieve_Manufacturing_Personalization" at bounding box center [331, 162] width 84 height 13
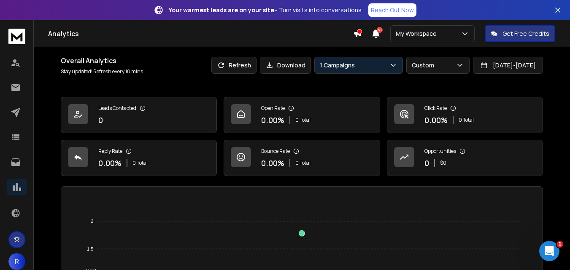
click at [391, 65] on icon at bounding box center [393, 66] width 4 height 2
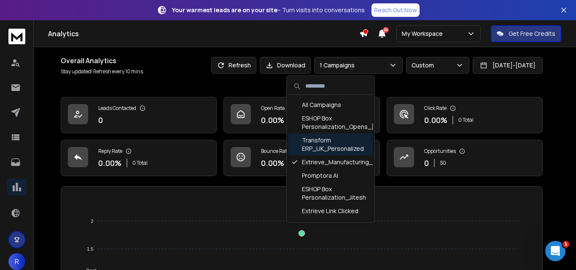
scroll to position [42, 0]
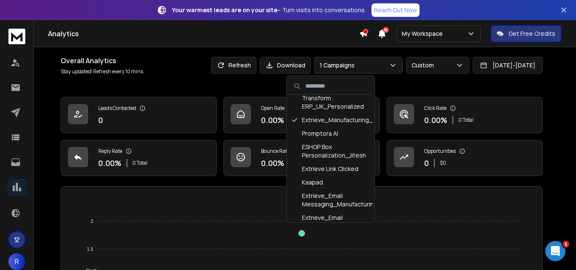
click at [551, 175] on div "Overall Analytics Stay updated! Refresh every 10 mins. Refresh Download 1 Campa…" at bounding box center [302, 255] width 536 height 416
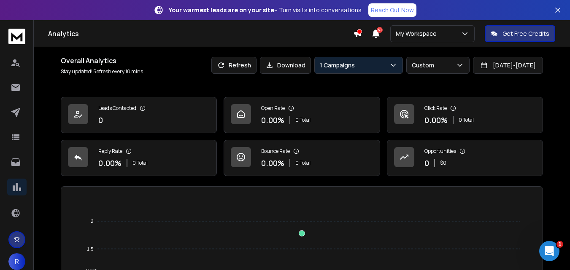
click at [391, 65] on icon at bounding box center [393, 66] width 4 height 2
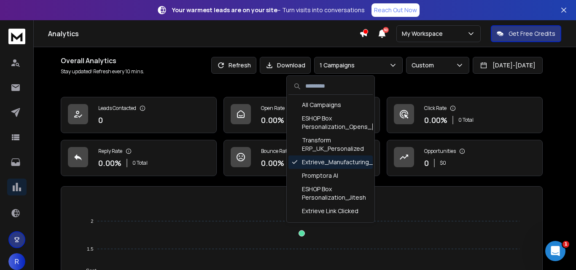
click at [295, 166] on icon at bounding box center [295, 162] width 7 height 7
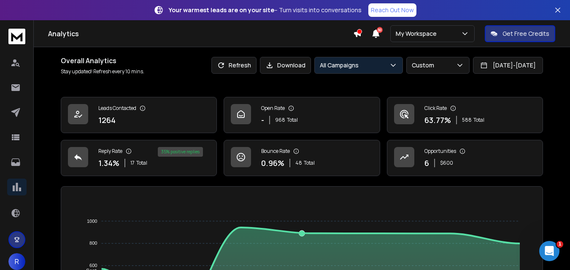
click at [361, 62] on div "All Campaigns" at bounding box center [359, 65] width 78 height 8
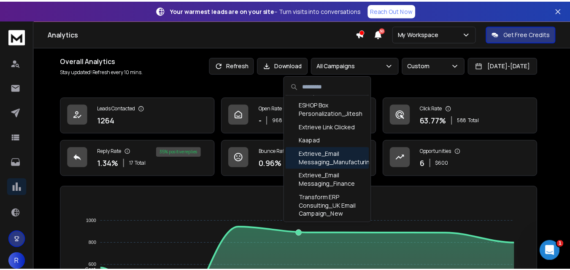
scroll to position [127, 0]
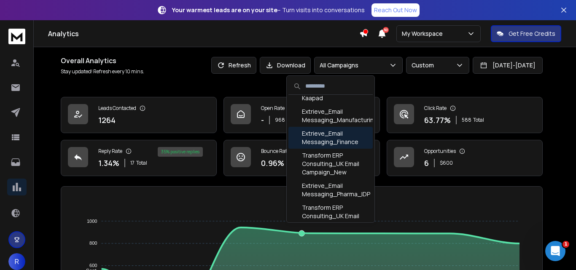
click at [308, 149] on div "Extrieve_Email Messaging_Finance" at bounding box center [331, 138] width 84 height 22
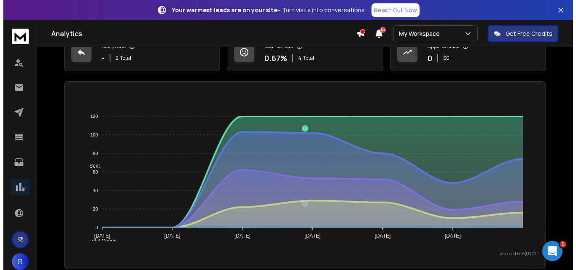
scroll to position [0, 0]
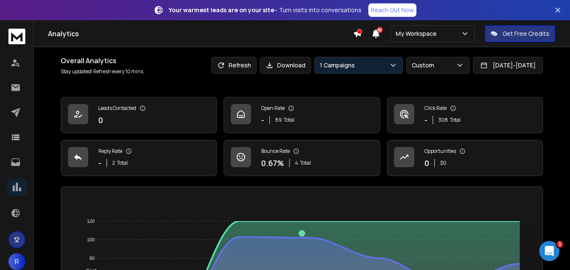
click at [389, 65] on icon at bounding box center [393, 65] width 8 height 8
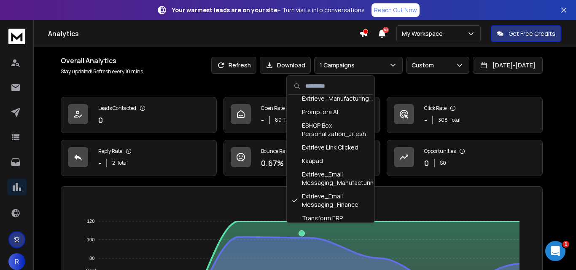
scroll to position [84, 0]
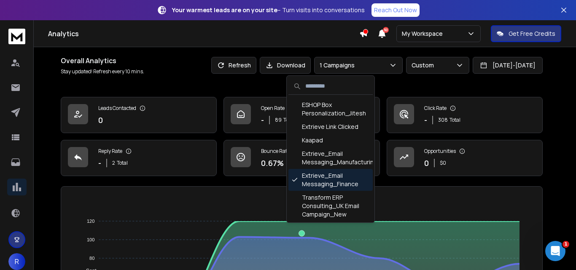
click at [297, 181] on polyline at bounding box center [295, 179] width 5 height 3
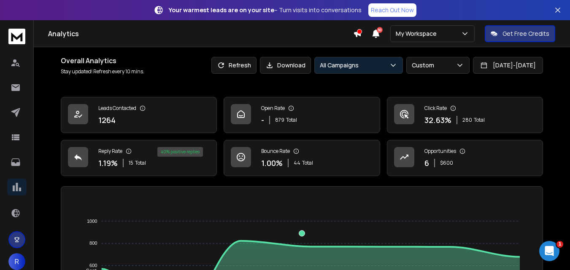
click at [391, 65] on icon at bounding box center [393, 66] width 4 height 2
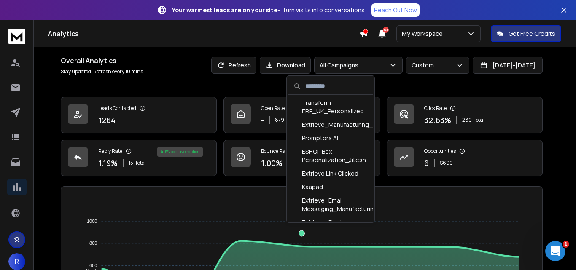
scroll to position [37, 0]
click at [335, 132] on div "Extrieve_Manufacturing_Personalization" at bounding box center [331, 125] width 84 height 13
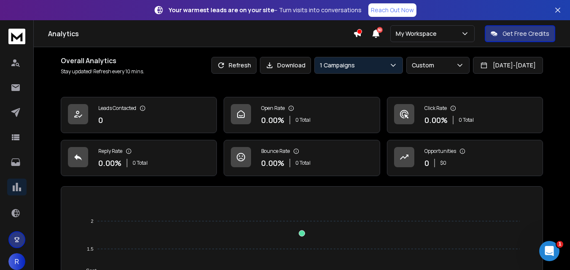
click at [389, 64] on icon at bounding box center [393, 65] width 8 height 8
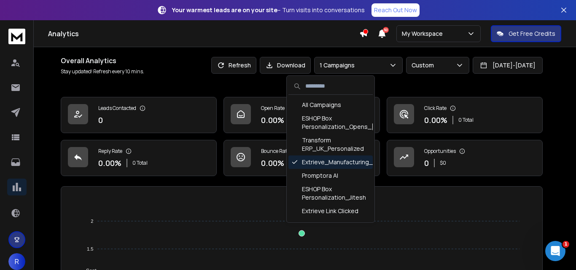
click at [292, 166] on icon at bounding box center [295, 162] width 7 height 7
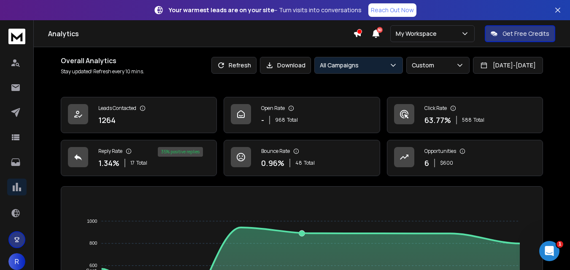
click at [389, 64] on icon at bounding box center [393, 65] width 8 height 8
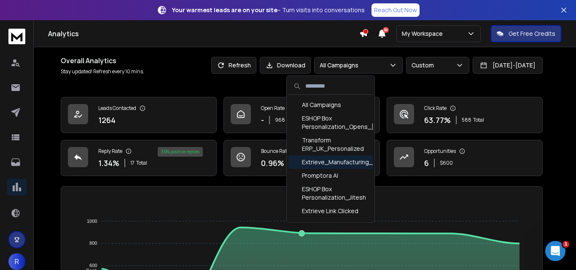
scroll to position [42, 0]
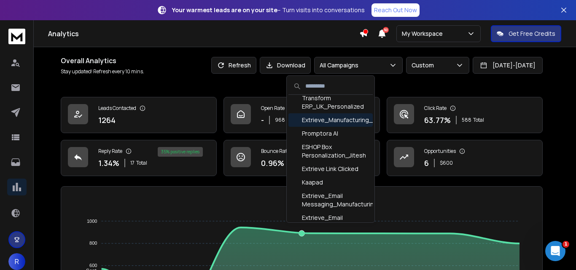
click at [333, 127] on div "Extrieve_Manufacturing_Personalization" at bounding box center [331, 119] width 84 height 13
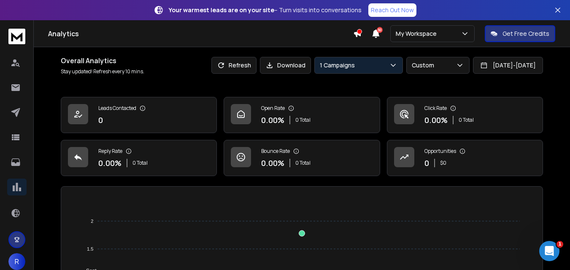
click at [389, 65] on icon at bounding box center [393, 65] width 8 height 8
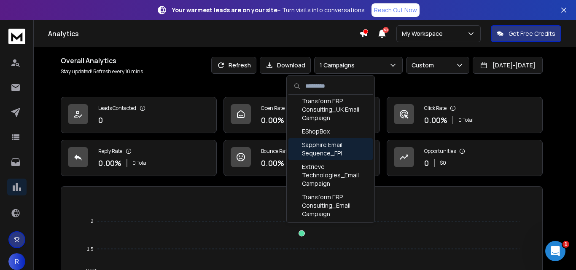
scroll to position [248, 0]
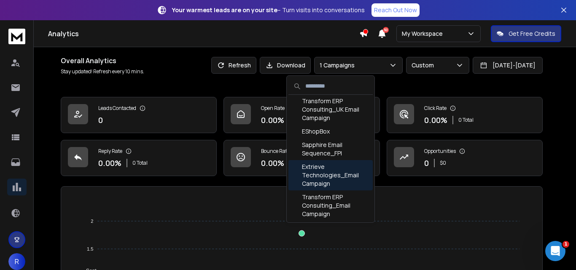
click at [313, 168] on div "Extrieve Technologies_Email Campaign" at bounding box center [331, 175] width 84 height 30
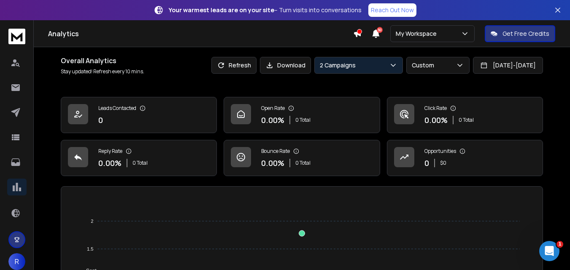
click at [389, 63] on icon at bounding box center [393, 65] width 8 height 8
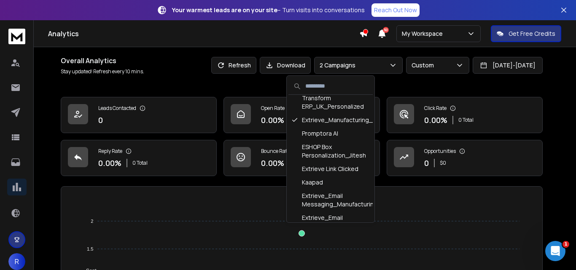
scroll to position [37, 0]
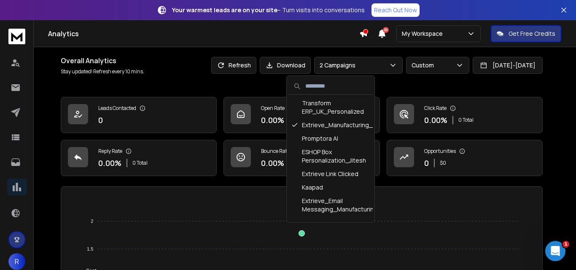
click at [553, 163] on div "Overall Analytics Stay updated! Refresh every 10 mins. Refresh Download 2 Campa…" at bounding box center [302, 255] width 536 height 416
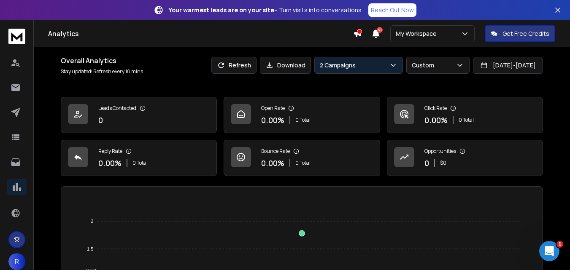
click at [391, 65] on icon at bounding box center [393, 66] width 4 height 2
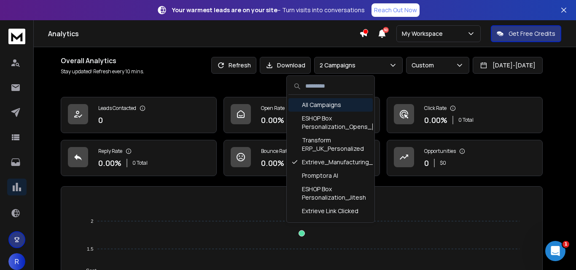
click at [323, 107] on div "All Campaigns" at bounding box center [331, 104] width 84 height 13
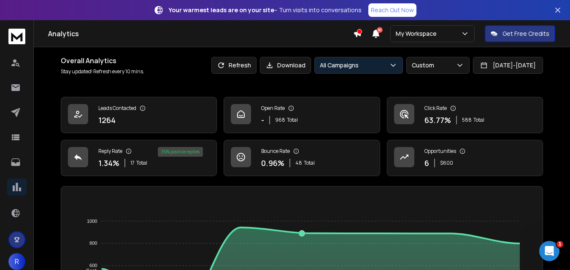
click at [389, 64] on icon at bounding box center [393, 65] width 8 height 8
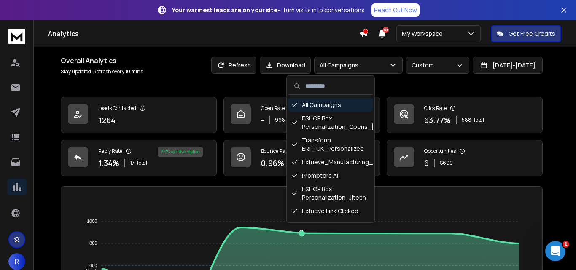
click at [294, 105] on icon at bounding box center [295, 105] width 7 height 7
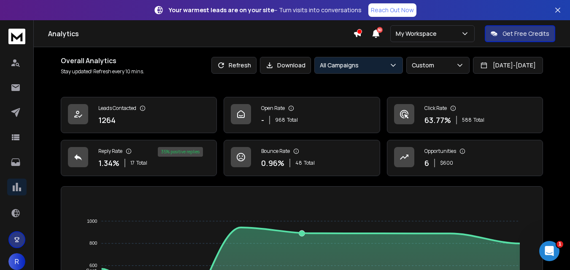
click at [389, 65] on icon at bounding box center [393, 65] width 8 height 8
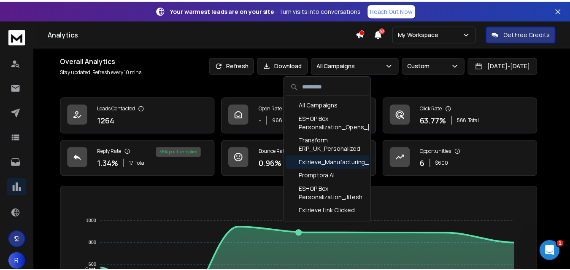
scroll to position [42, 0]
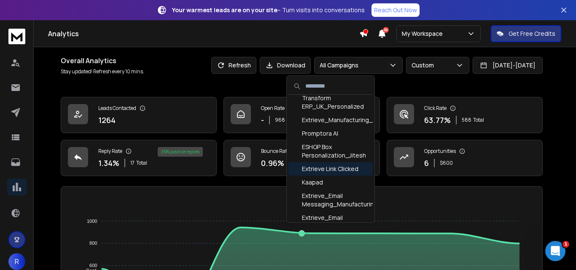
click at [328, 176] on div "Extrieve Link Clicked" at bounding box center [331, 168] width 84 height 13
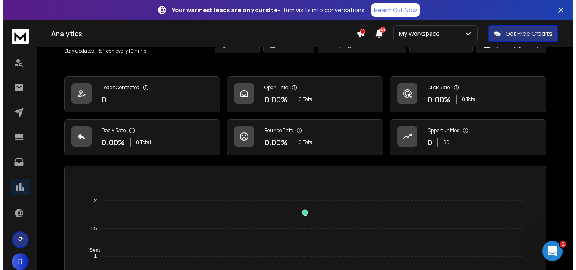
scroll to position [0, 0]
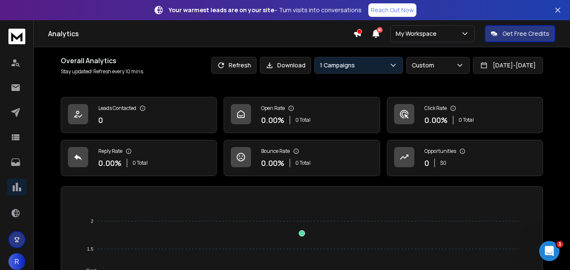
click at [391, 65] on icon at bounding box center [393, 66] width 4 height 2
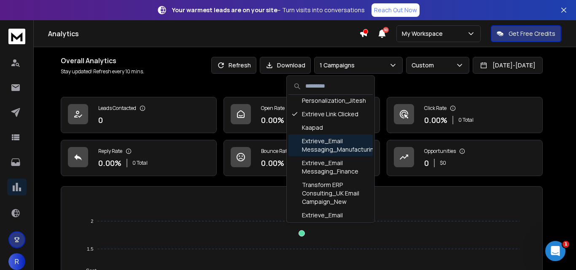
scroll to position [84, 0]
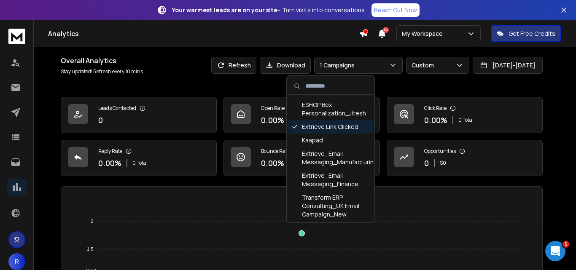
click at [295, 130] on icon at bounding box center [295, 127] width 7 height 7
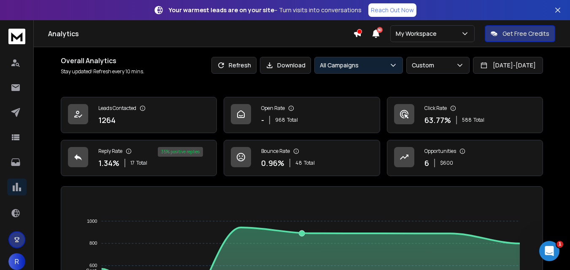
click at [389, 66] on icon at bounding box center [393, 65] width 8 height 8
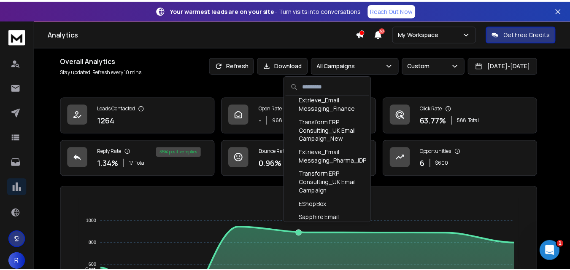
scroll to position [169, 0]
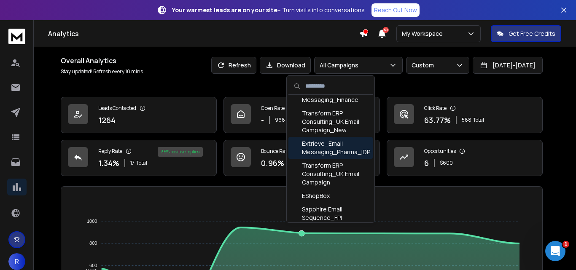
click at [319, 159] on div "Extrieve_Email Messaging_Pharma_IDP" at bounding box center [331, 148] width 84 height 22
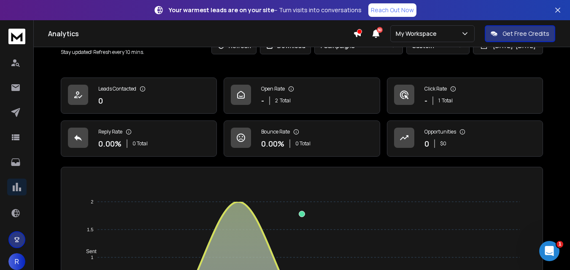
scroll to position [16, 0]
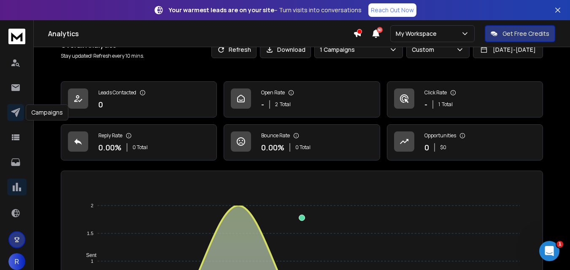
click at [16, 112] on icon at bounding box center [15, 112] width 9 height 9
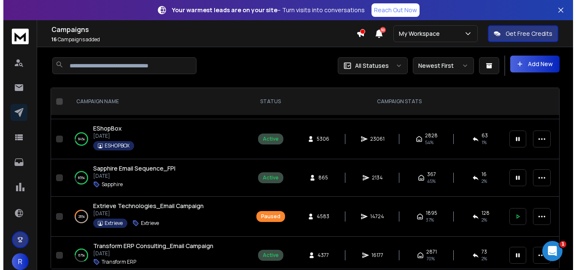
scroll to position [447, 0]
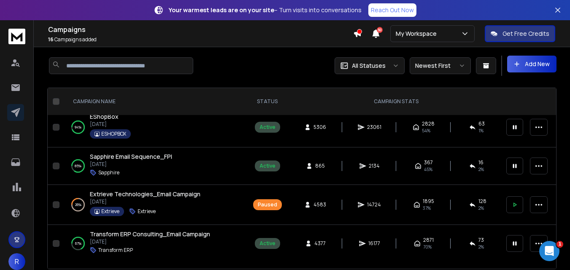
click at [122, 195] on span "Extrieve Technologies_Email Campaign" at bounding box center [145, 194] width 111 height 8
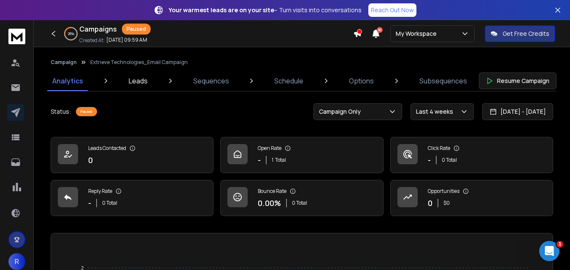
click at [138, 82] on p "Leads" at bounding box center [138, 81] width 19 height 10
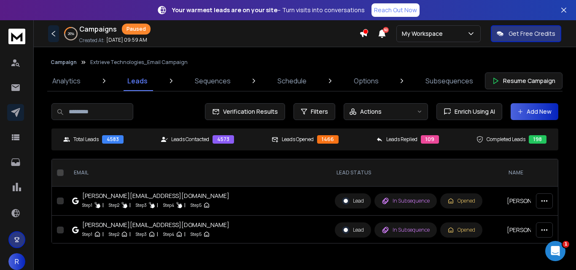
click at [54, 31] on icon at bounding box center [54, 34] width 8 height 8
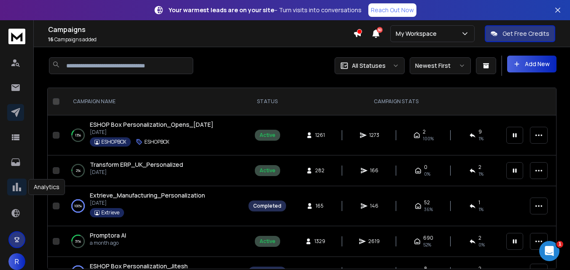
click at [20, 190] on icon at bounding box center [17, 187] width 8 height 8
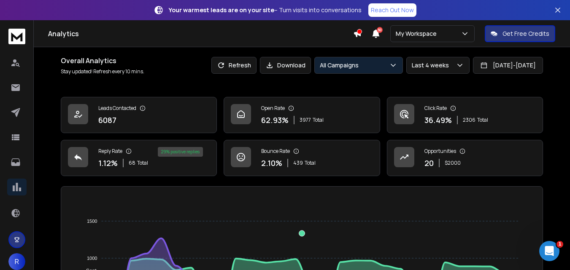
click at [389, 65] on icon at bounding box center [393, 65] width 8 height 8
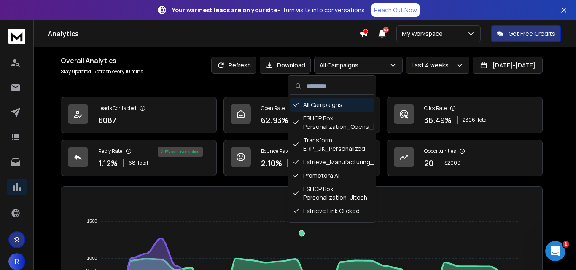
click at [307, 104] on div "All Campaigns" at bounding box center [332, 104] width 84 height 13
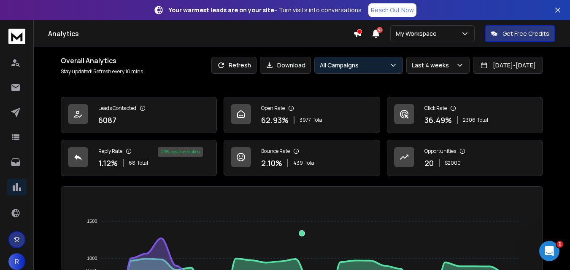
click at [389, 64] on icon at bounding box center [393, 65] width 8 height 8
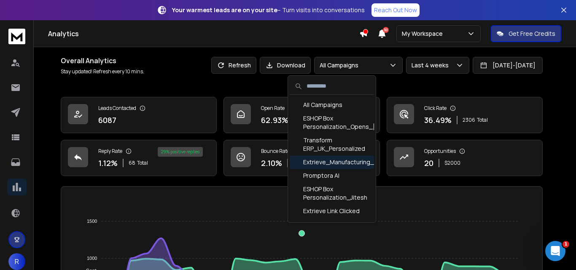
click at [321, 169] on div "Extrieve_Manufacturing_Personalization" at bounding box center [332, 162] width 84 height 13
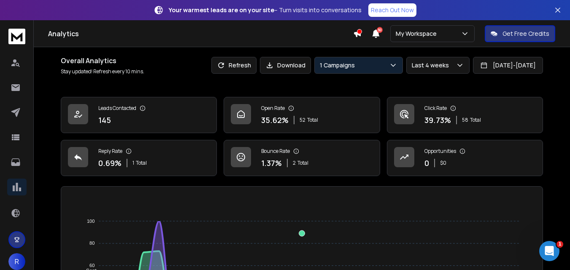
click at [389, 67] on icon at bounding box center [393, 65] width 8 height 8
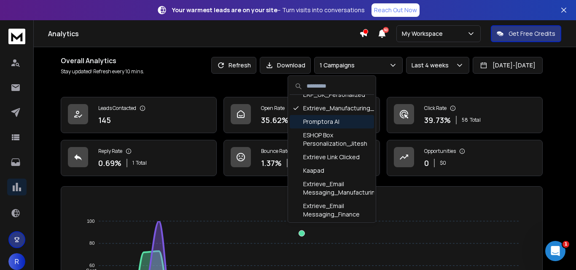
scroll to position [42, 0]
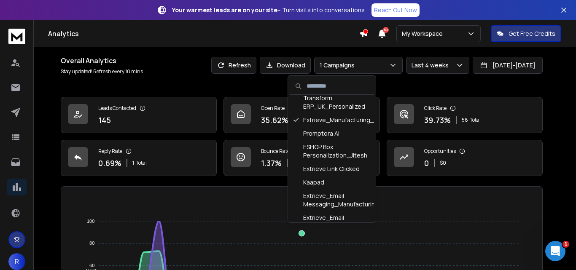
click at [567, 129] on div "Overall Analytics Stay updated! Refresh every 10 mins. Refresh Download 1 Campa…" at bounding box center [302, 272] width 536 height 450
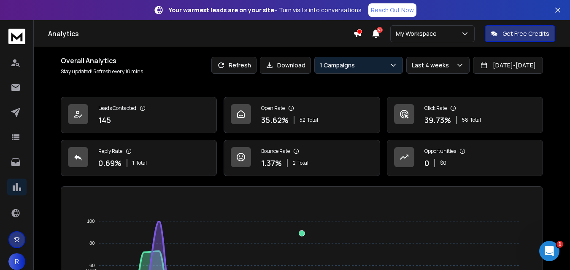
click at [389, 65] on icon at bounding box center [393, 65] width 8 height 8
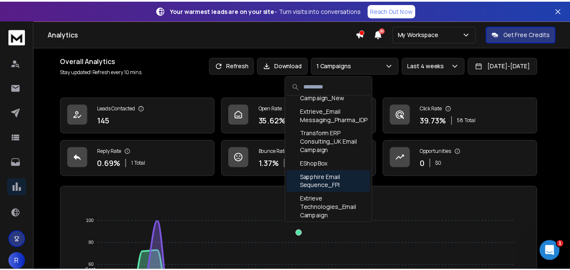
scroll to position [248, 0]
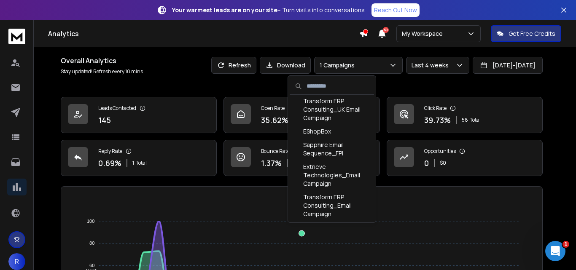
click at [565, 157] on div "Overall Analytics Stay updated! Refresh every 10 mins. Refresh Download 1 Campa…" at bounding box center [302, 272] width 536 height 450
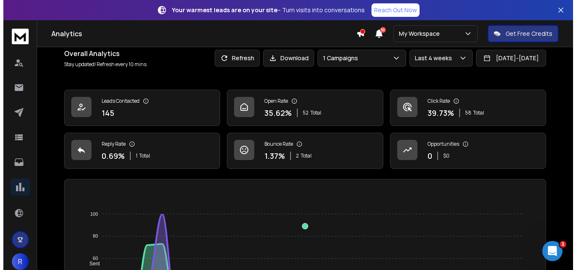
scroll to position [0, 0]
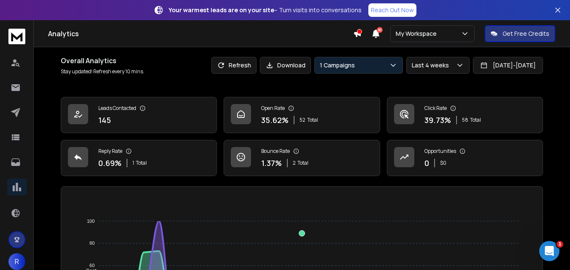
click at [391, 65] on icon at bounding box center [393, 66] width 4 height 2
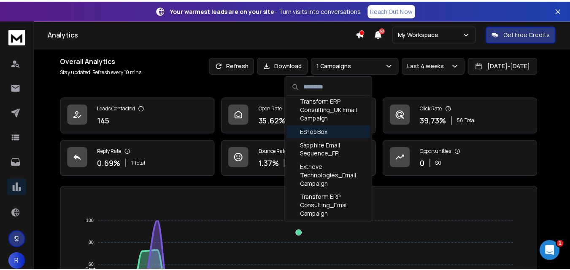
scroll to position [248, 0]
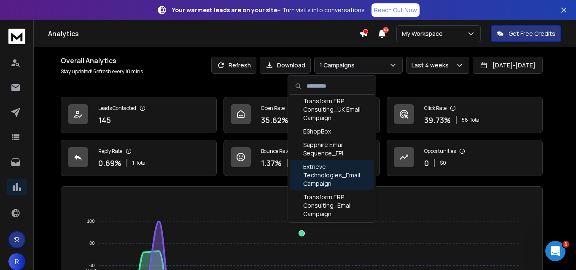
click at [308, 170] on div "Extrieve Technologies_Email Campaign" at bounding box center [332, 175] width 84 height 30
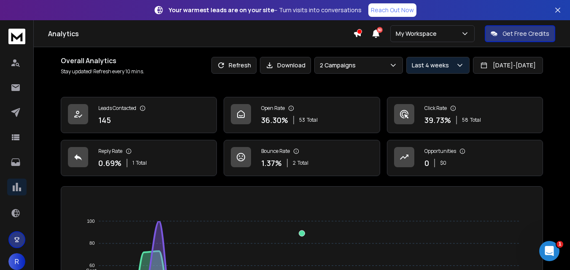
click at [456, 61] on icon "button" at bounding box center [460, 65] width 8 height 8
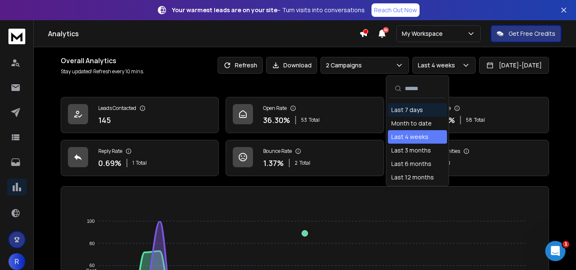
click at [400, 112] on div "Last 7 days" at bounding box center [407, 110] width 32 height 8
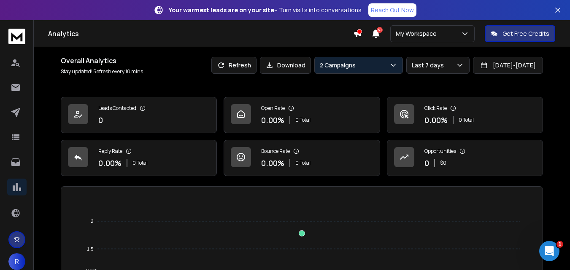
click at [389, 64] on icon at bounding box center [393, 65] width 8 height 8
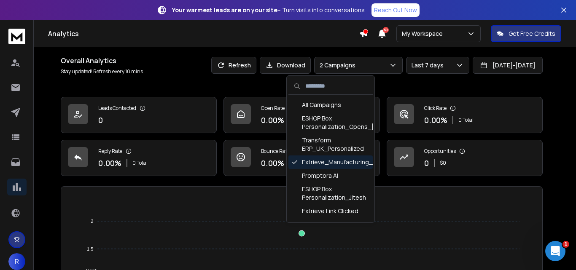
drag, startPoint x: 331, startPoint y: 171, endPoint x: 337, endPoint y: 175, distance: 6.4
click at [332, 169] on div "Extrieve_Manufacturing_Personalization" at bounding box center [331, 162] width 84 height 13
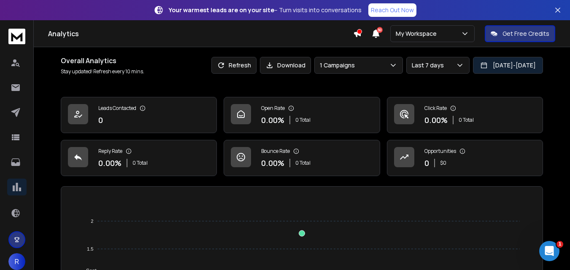
click at [505, 66] on button "[DATE] - [DATE]" at bounding box center [508, 65] width 70 height 17
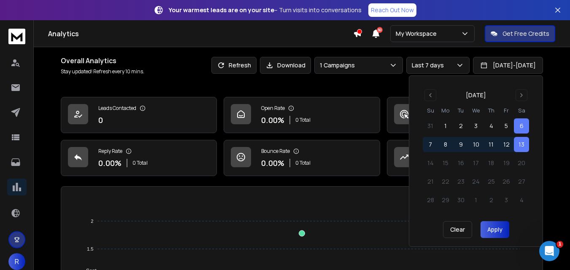
click at [503, 146] on button "12" at bounding box center [506, 144] width 15 height 15
click at [488, 233] on button "Apply" at bounding box center [494, 229] width 29 height 17
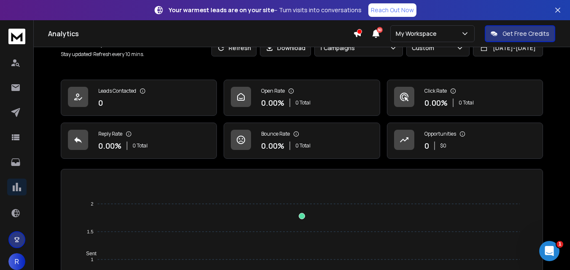
scroll to position [0, 0]
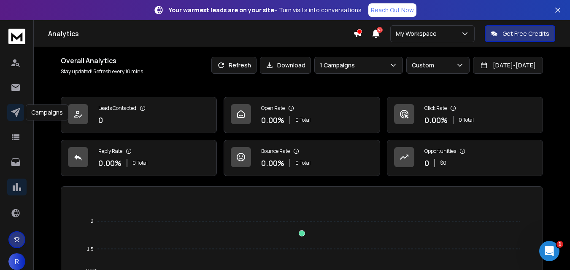
click at [14, 109] on icon at bounding box center [16, 113] width 10 height 10
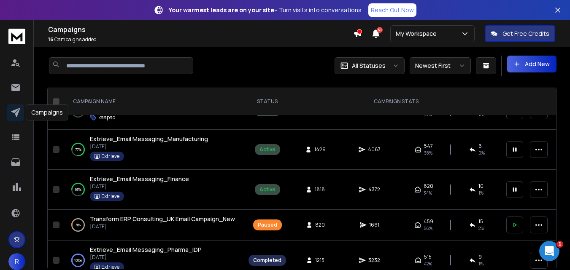
scroll to position [194, 0]
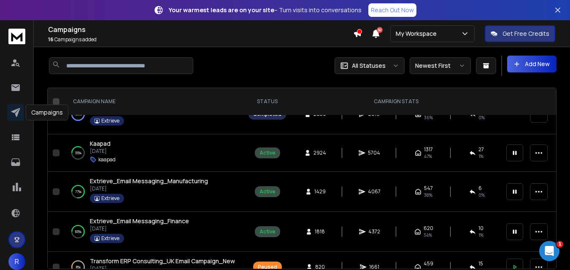
click at [143, 182] on span "Extrieve_Email Messaging_Manufacturing" at bounding box center [149, 181] width 118 height 8
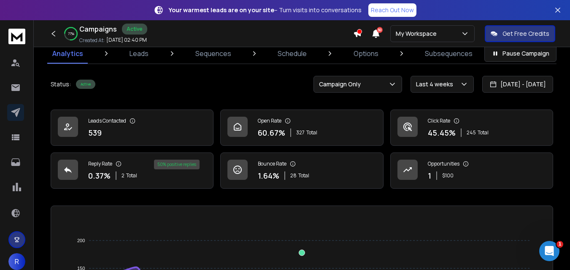
scroll to position [42, 0]
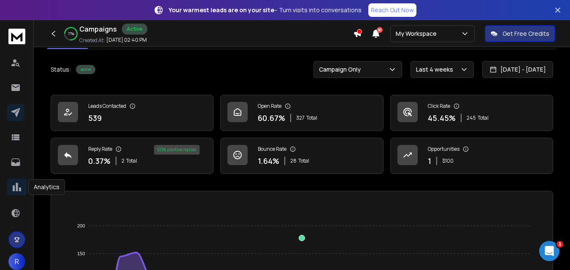
click at [16, 186] on icon at bounding box center [17, 187] width 8 height 8
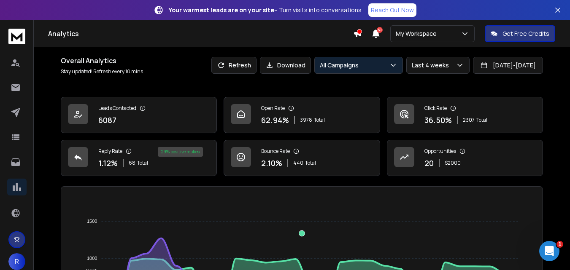
click at [389, 66] on icon at bounding box center [393, 65] width 8 height 8
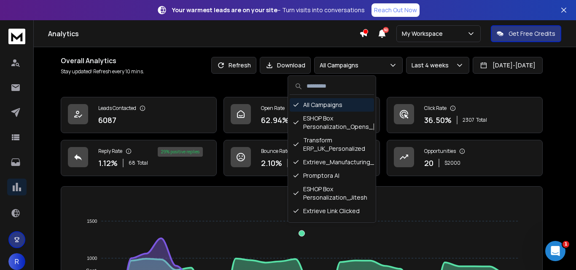
click at [298, 103] on icon at bounding box center [296, 105] width 7 height 7
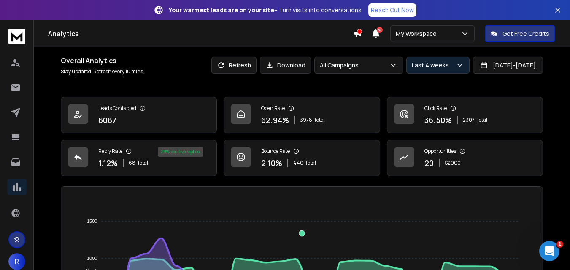
click at [456, 64] on icon "button" at bounding box center [460, 65] width 8 height 8
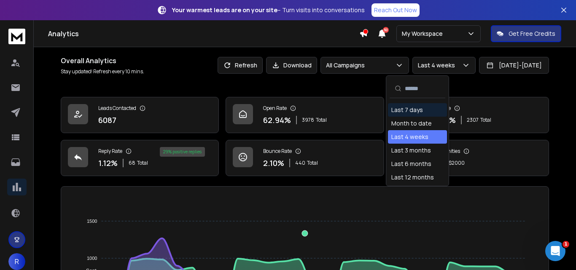
click at [404, 109] on div "Last 7 days" at bounding box center [407, 110] width 32 height 8
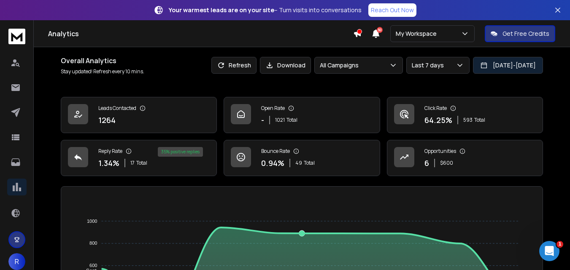
click at [513, 66] on button "[DATE] - [DATE]" at bounding box center [508, 65] width 70 height 17
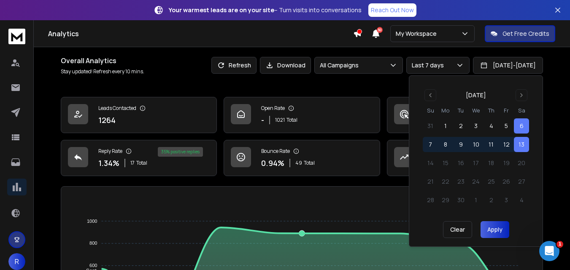
click at [508, 143] on button "12" at bounding box center [506, 144] width 15 height 15
click at [495, 229] on button "Apply" at bounding box center [494, 229] width 29 height 17
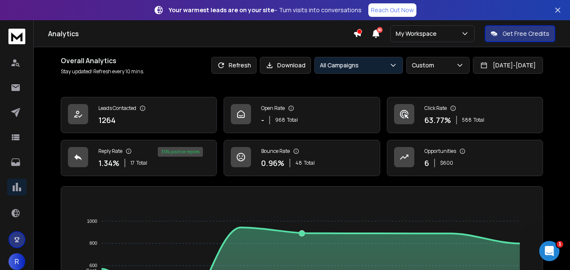
click at [391, 65] on icon at bounding box center [393, 66] width 4 height 2
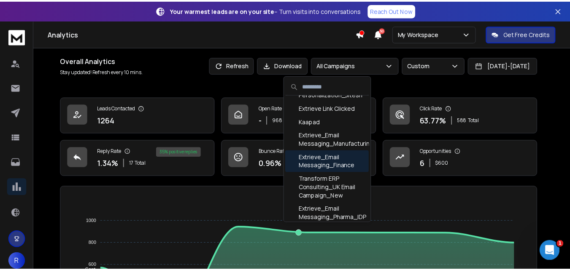
scroll to position [84, 0]
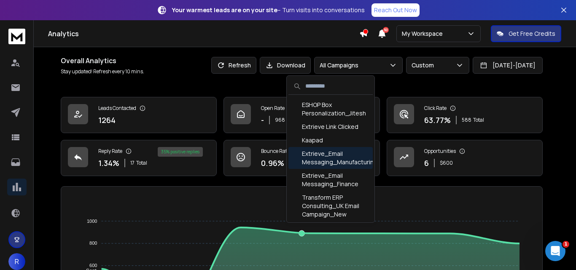
click at [318, 163] on div "Extrieve_Email Messaging_Manufacturing" at bounding box center [331, 158] width 84 height 22
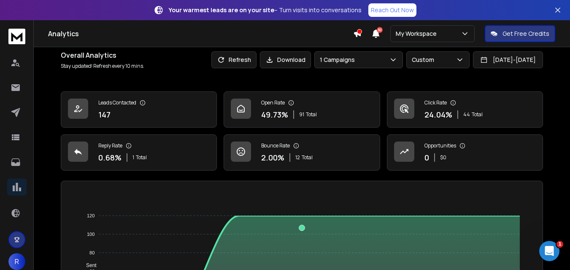
scroll to position [0, 0]
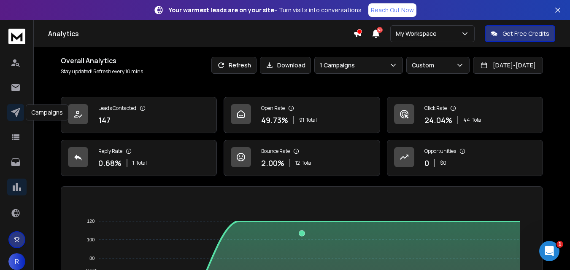
click at [16, 110] on icon at bounding box center [15, 112] width 9 height 9
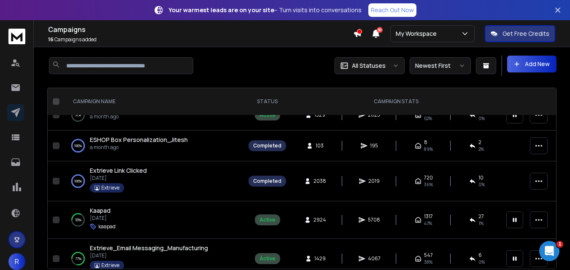
scroll to position [169, 0]
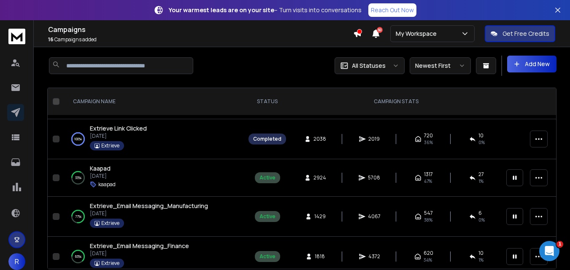
click at [151, 207] on span "Extrieve_Email Messaging_Manufacturing" at bounding box center [149, 206] width 118 height 8
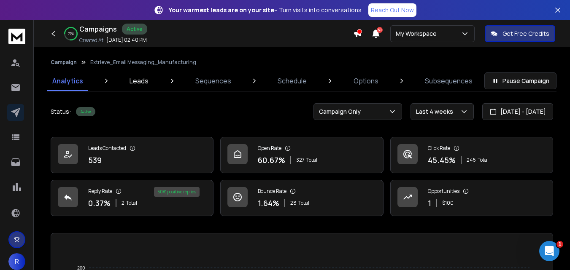
click at [138, 81] on p "Leads" at bounding box center [139, 81] width 19 height 10
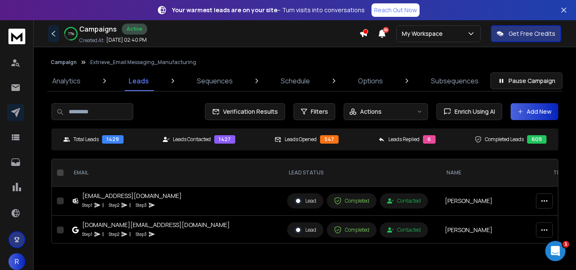
click at [53, 33] on icon at bounding box center [52, 33] width 3 height 5
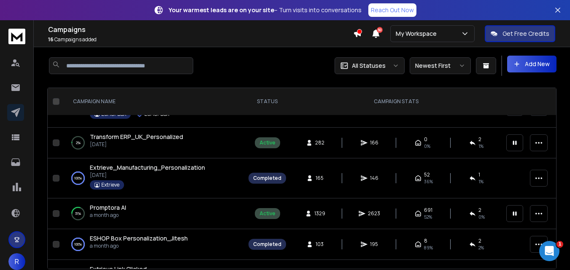
scroll to position [25, 0]
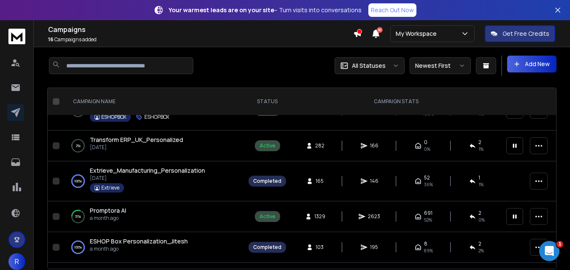
click at [124, 172] on span "Extrieve_Manufacturing_Personalization" at bounding box center [147, 171] width 115 height 8
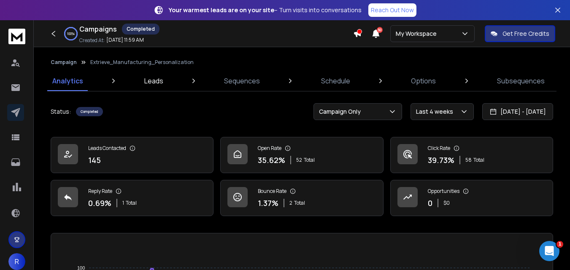
click at [149, 83] on p "Leads" at bounding box center [153, 81] width 19 height 10
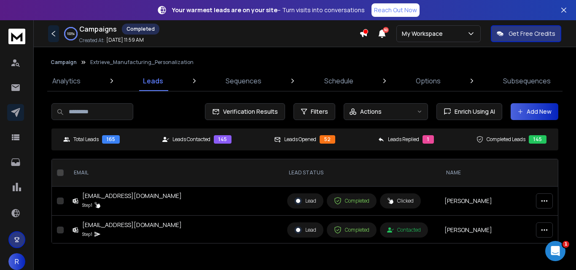
click at [52, 35] on icon at bounding box center [54, 34] width 8 height 8
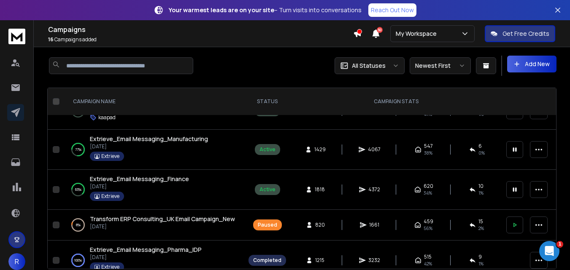
scroll to position [194, 0]
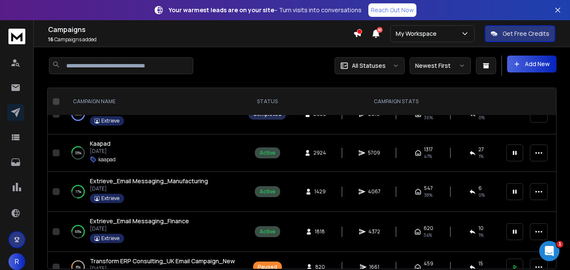
click at [149, 180] on span "Extrieve_Email Messaging_Manufacturing" at bounding box center [149, 181] width 118 height 8
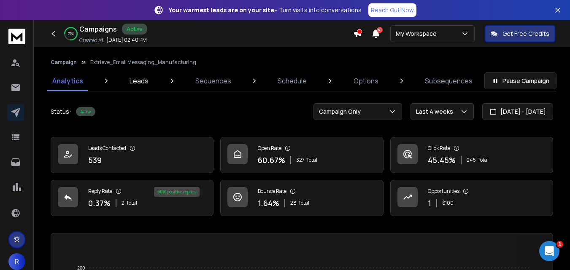
click at [137, 79] on p "Leads" at bounding box center [139, 81] width 19 height 10
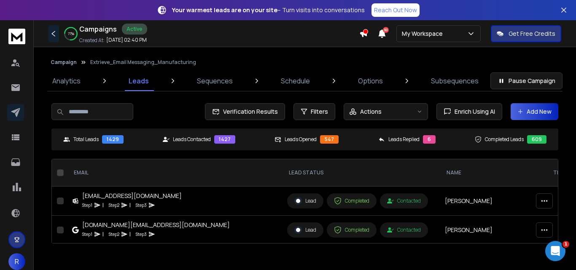
click at [51, 34] on icon at bounding box center [54, 34] width 8 height 8
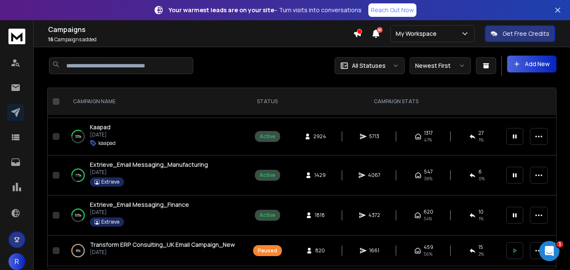
scroll to position [211, 0]
click at [148, 205] on span "Extrieve_Email Messaging_Finance" at bounding box center [139, 204] width 99 height 8
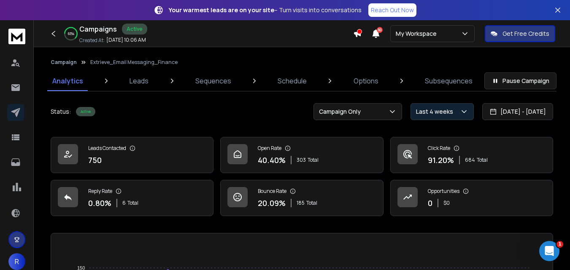
click at [462, 113] on icon "button" at bounding box center [464, 112] width 4 height 2
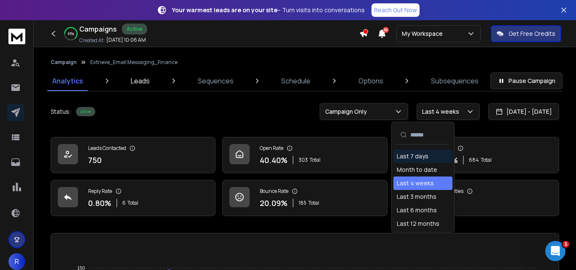
click at [138, 81] on p "Leads" at bounding box center [140, 81] width 19 height 10
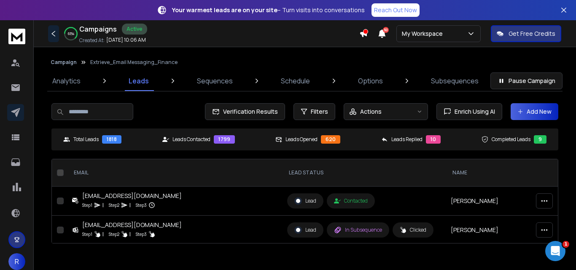
click at [52, 31] on icon at bounding box center [54, 34] width 8 height 8
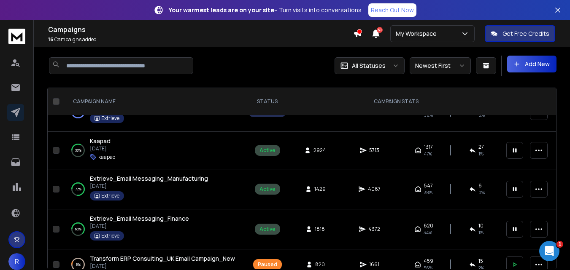
scroll to position [211, 0]
